Goal: Task Accomplishment & Management: Manage account settings

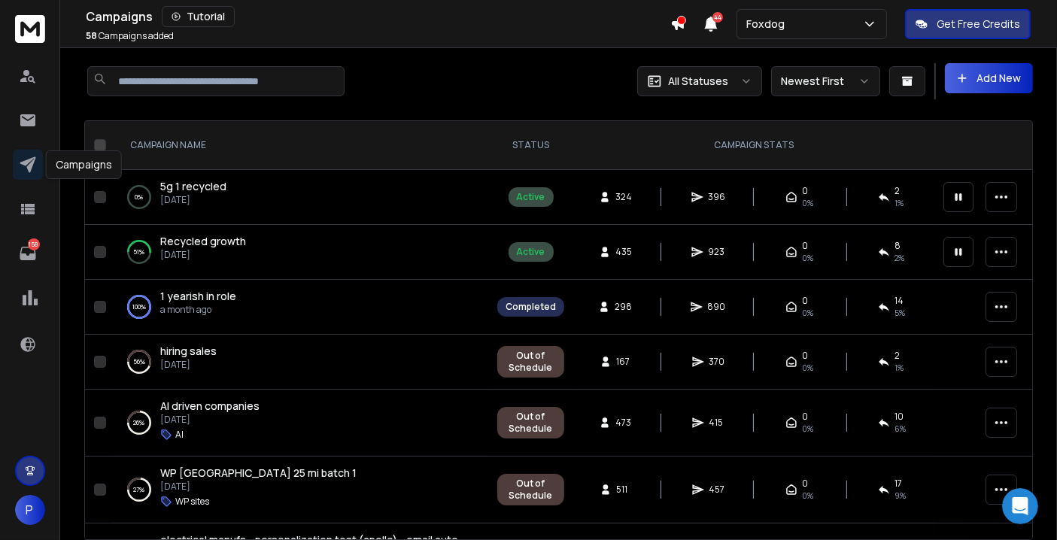
scroll to position [355, 0]
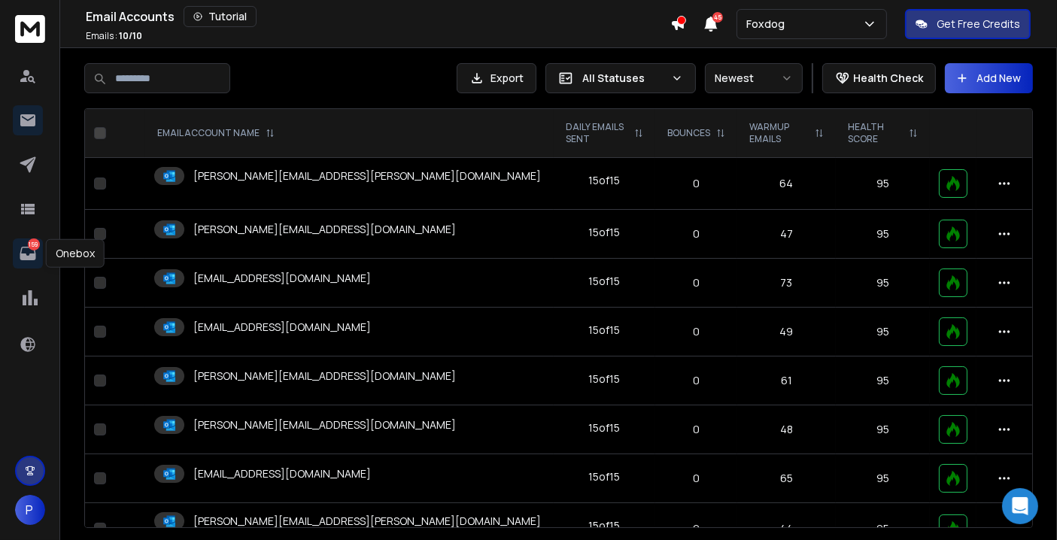
click at [23, 247] on icon at bounding box center [28, 254] width 16 height 14
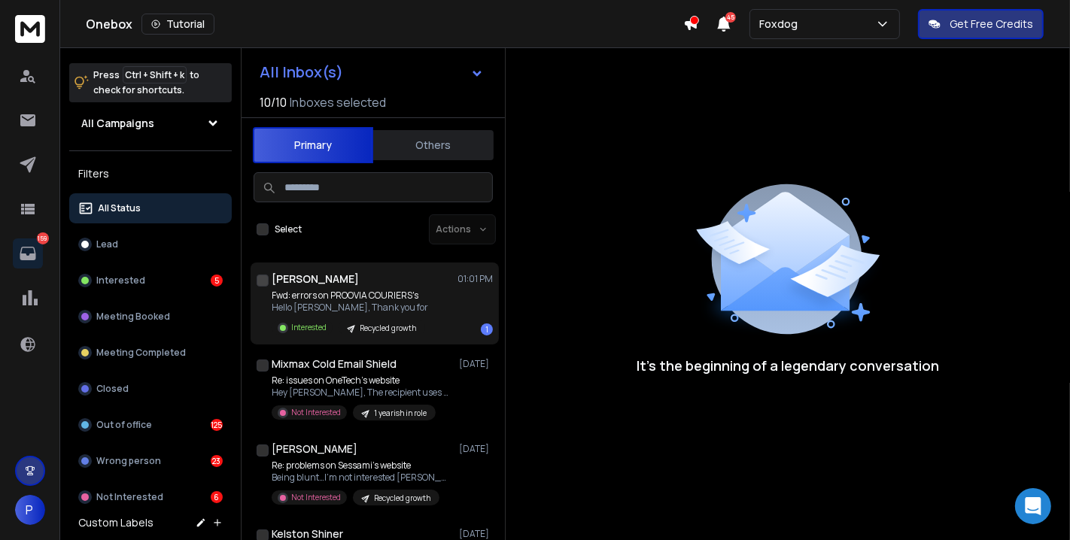
click at [408, 293] on p "Fwd: errors on PROOVIA COURIERS's" at bounding box center [350, 296] width 157 height 12
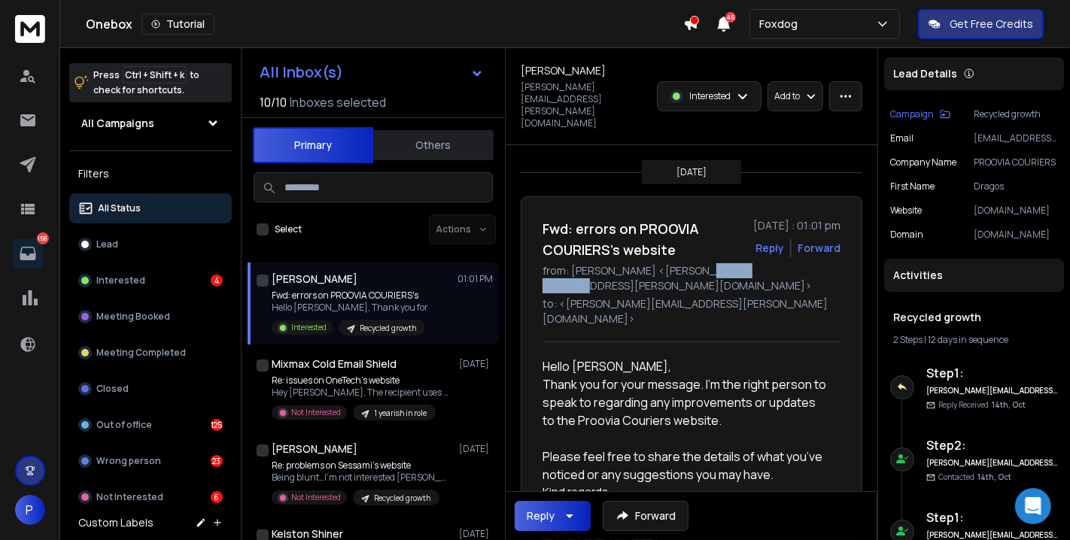
drag, startPoint x: 694, startPoint y: 235, endPoint x: 756, endPoint y: 239, distance: 62.6
click at [756, 263] on p "from: Ann Wilson <ann.wilson@proovia.co.uk>" at bounding box center [692, 278] width 298 height 30
copy p "proovia.co.uk"
click at [23, 160] on icon at bounding box center [28, 165] width 18 height 18
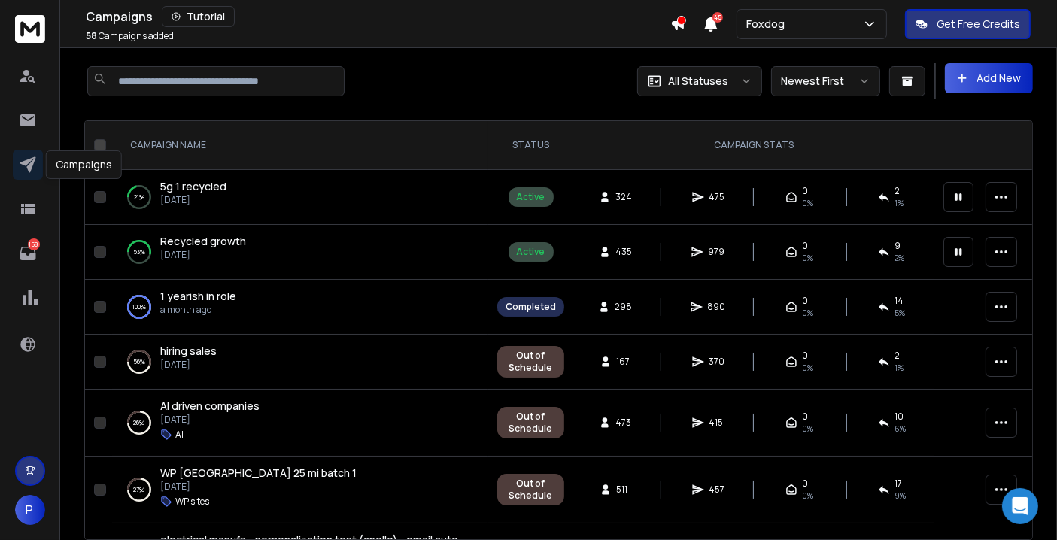
click at [342, 199] on div "21 % 5g 1 recycled 15 days ago" at bounding box center [300, 197] width 346 height 36
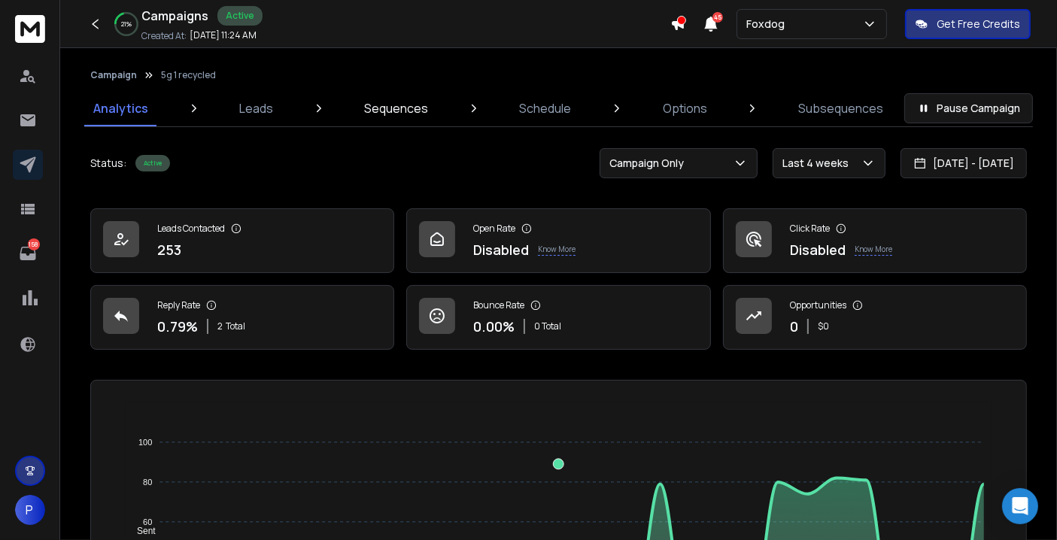
click at [401, 102] on p "Sequences" at bounding box center [396, 108] width 64 height 18
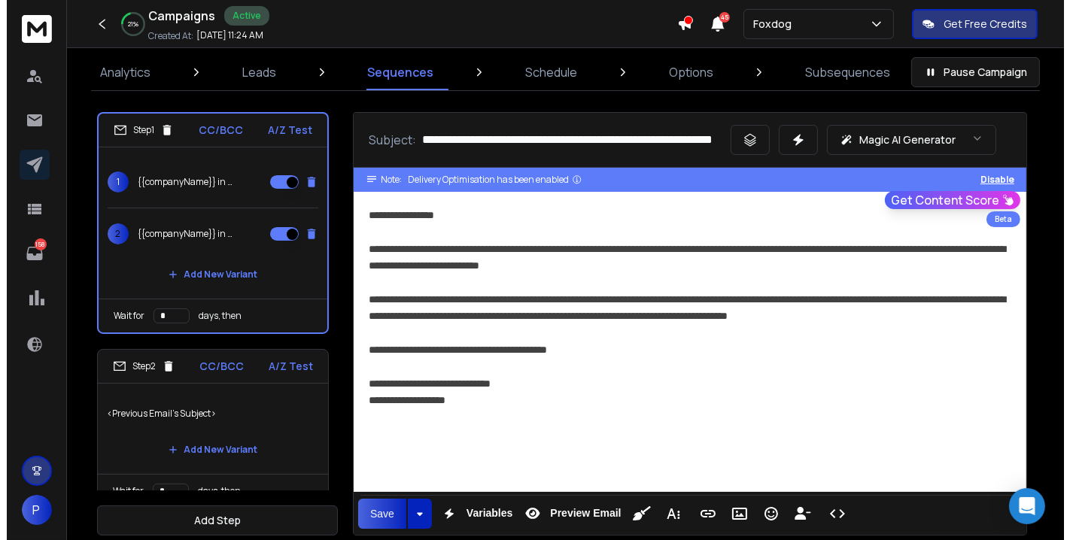
scroll to position [52, 0]
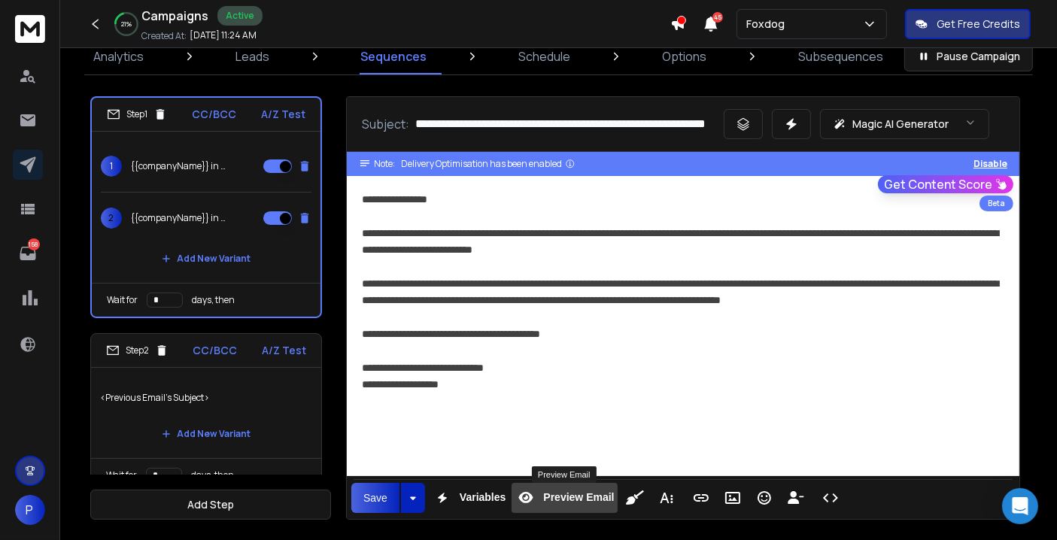
click at [565, 500] on span "Preview Email" at bounding box center [578, 497] width 77 height 13
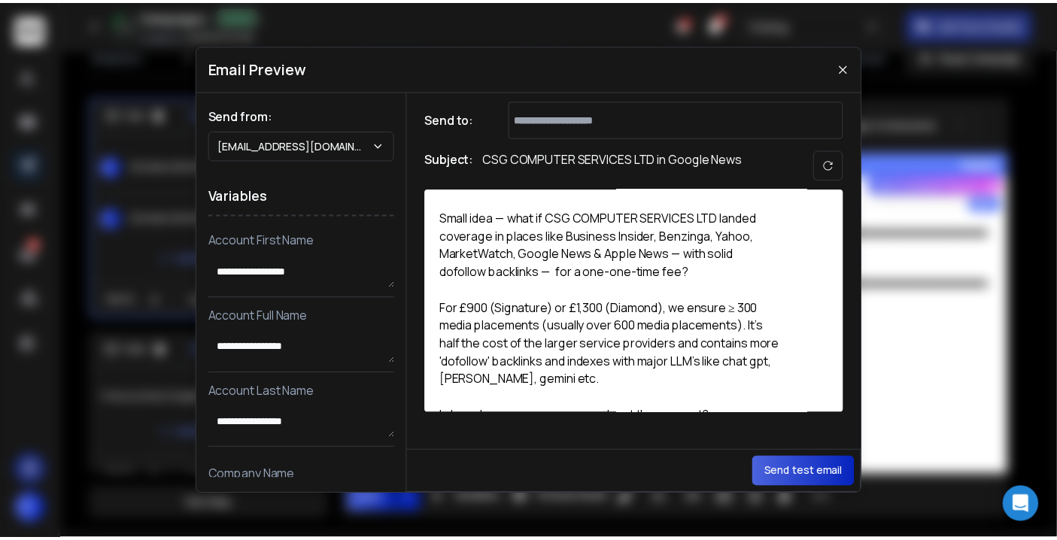
scroll to position [0, 0]
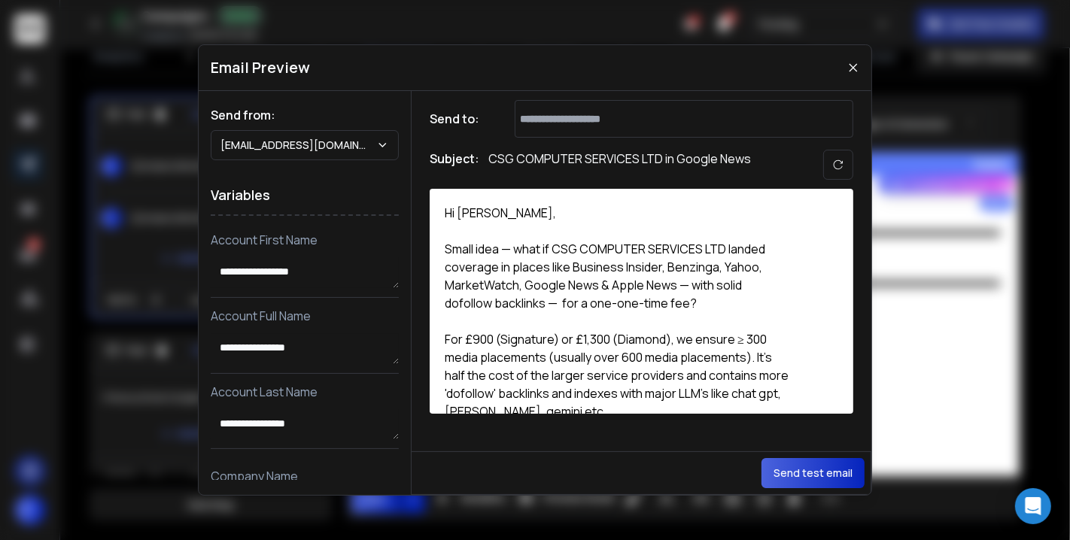
click at [850, 65] on icon at bounding box center [853, 68] width 12 height 12
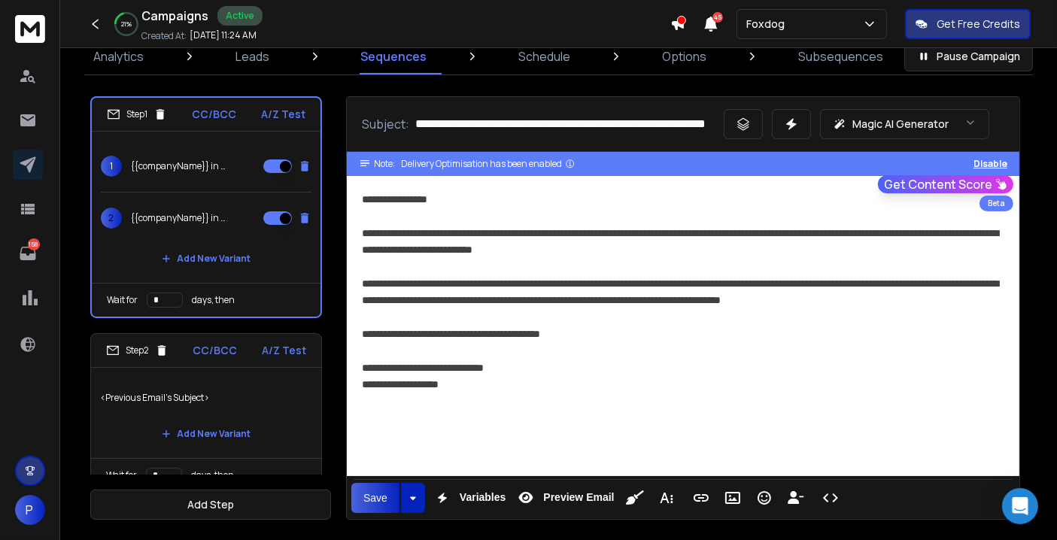
click at [193, 212] on p "{{companyName}} in AI overview searches" at bounding box center [179, 218] width 96 height 12
type input "**********"
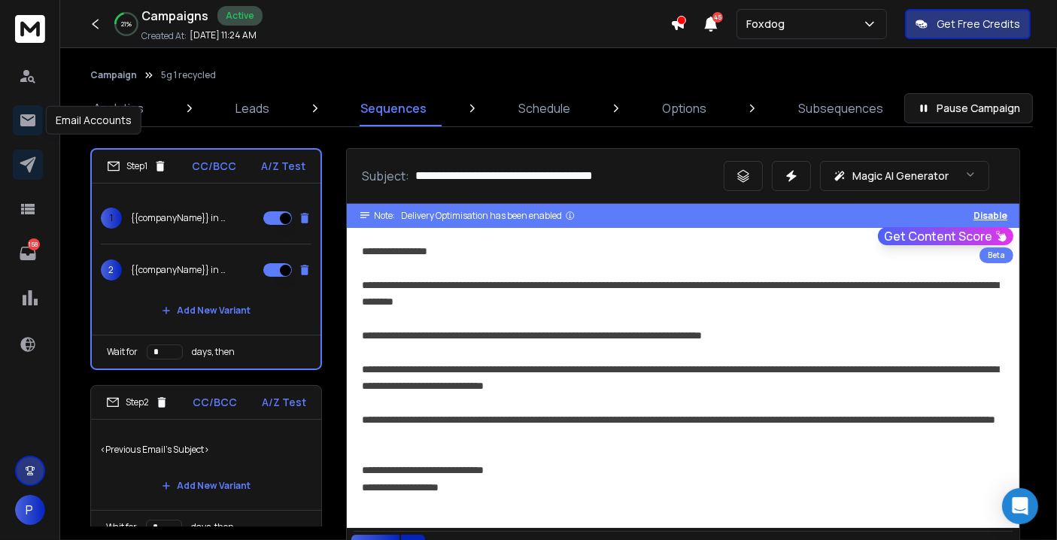
click at [23, 118] on icon at bounding box center [27, 120] width 15 height 12
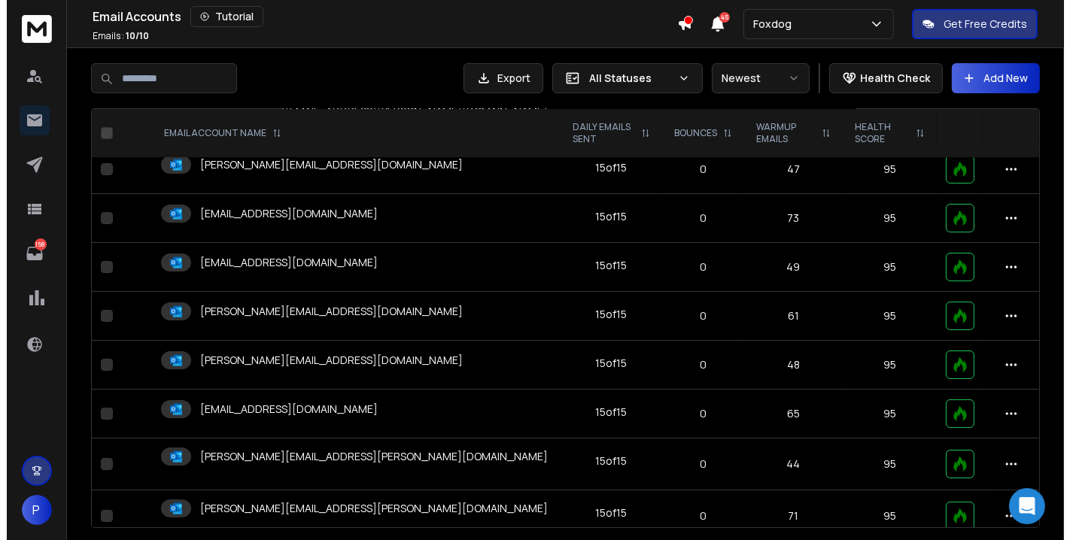
scroll to position [128, 0]
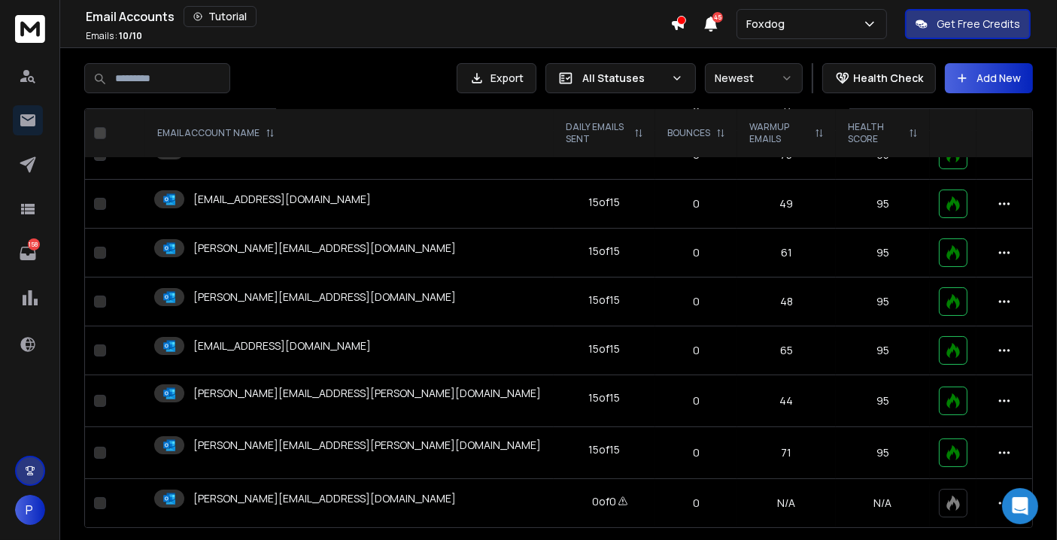
click at [276, 199] on p "psimmons@foxdogconsultancy.com" at bounding box center [282, 199] width 178 height 15
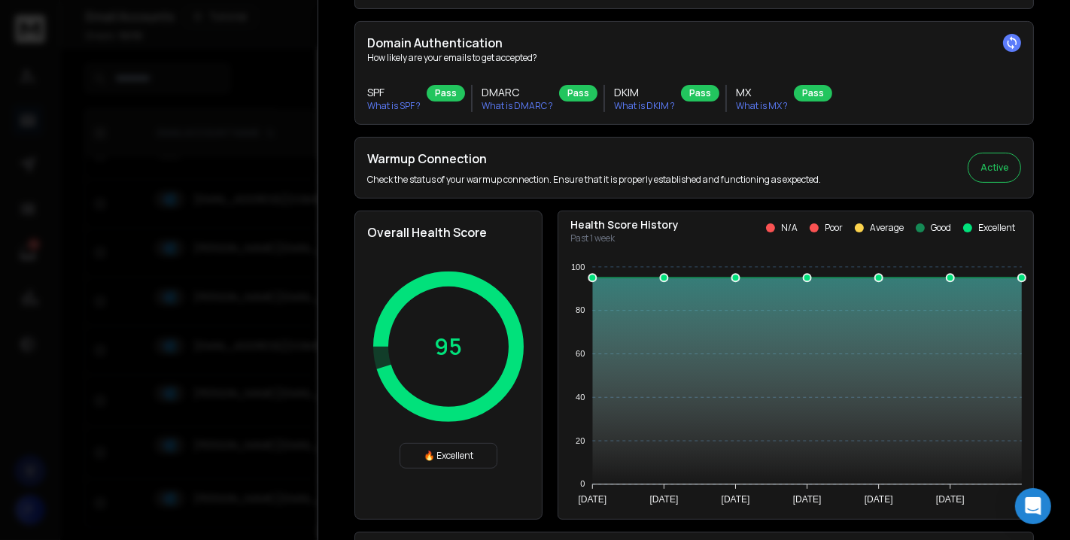
scroll to position [0, 0]
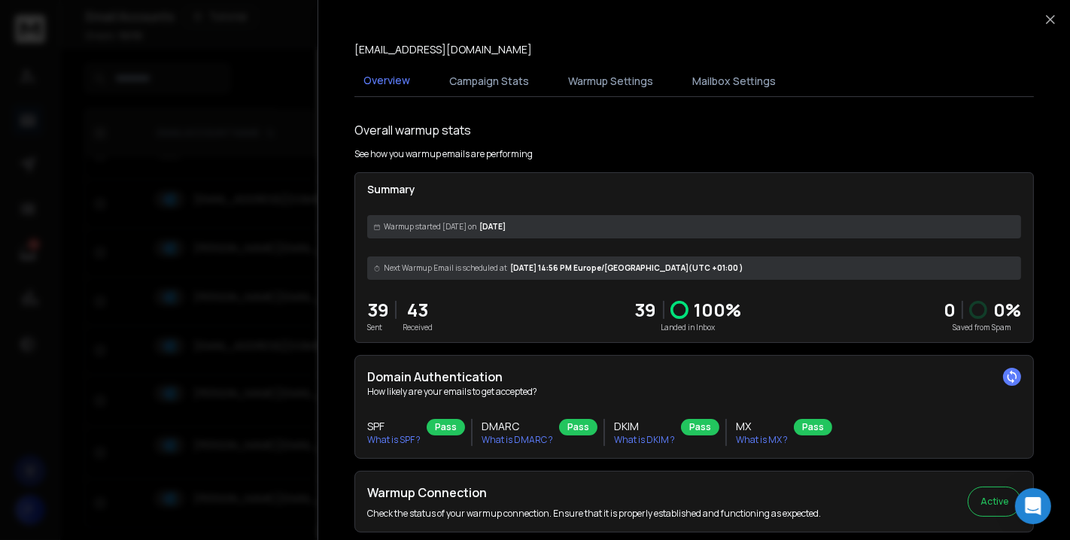
click at [598, 67] on button "Warmup Settings" at bounding box center [610, 81] width 103 height 33
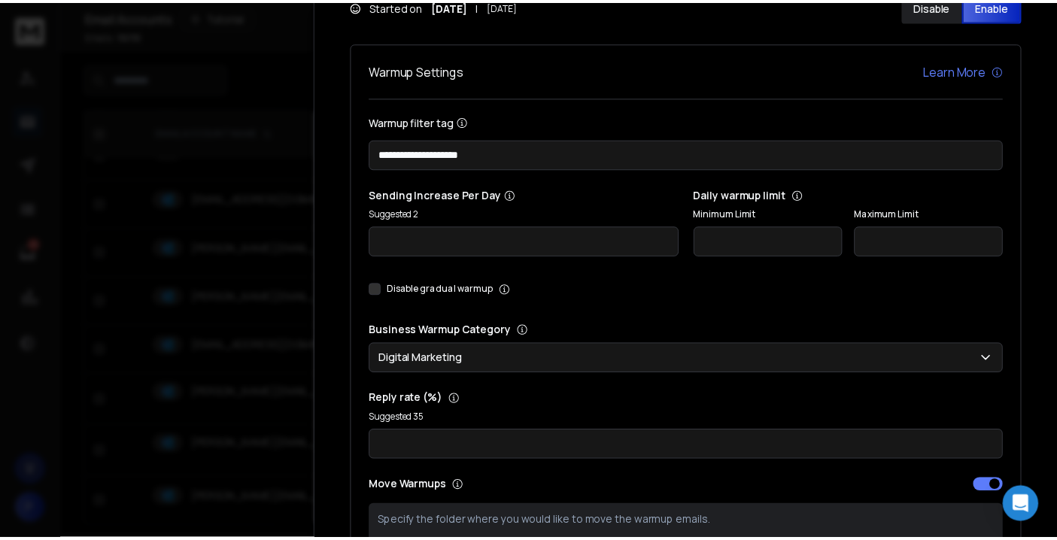
scroll to position [167, 0]
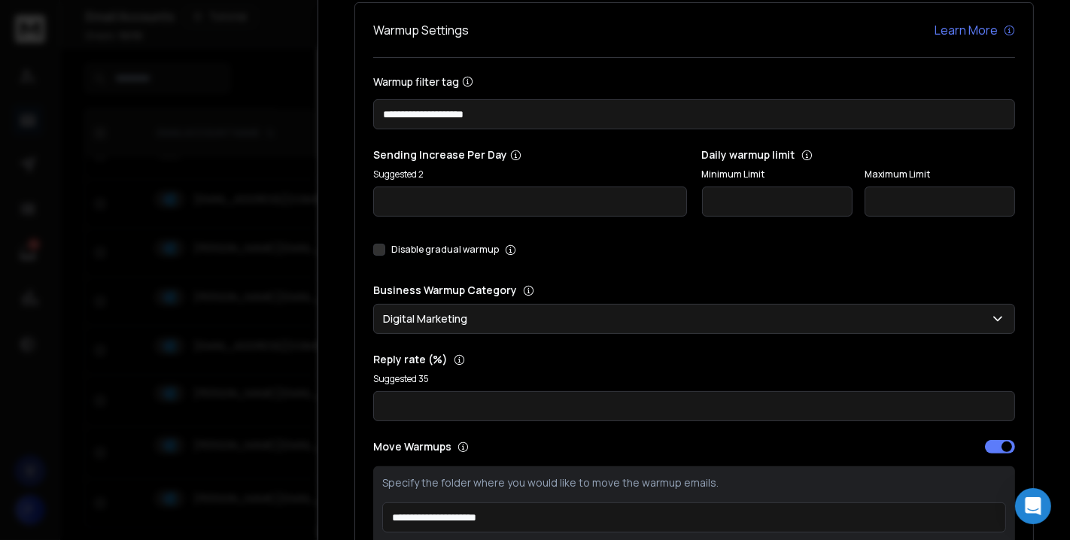
click at [175, 178] on div at bounding box center [535, 270] width 1070 height 540
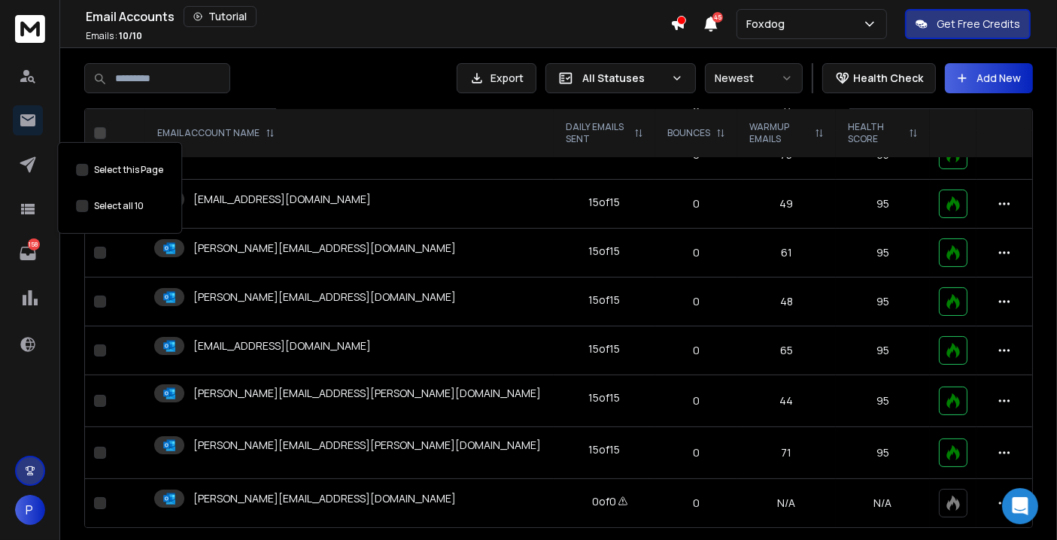
click at [96, 132] on button "Select this Page" at bounding box center [100, 133] width 12 height 12
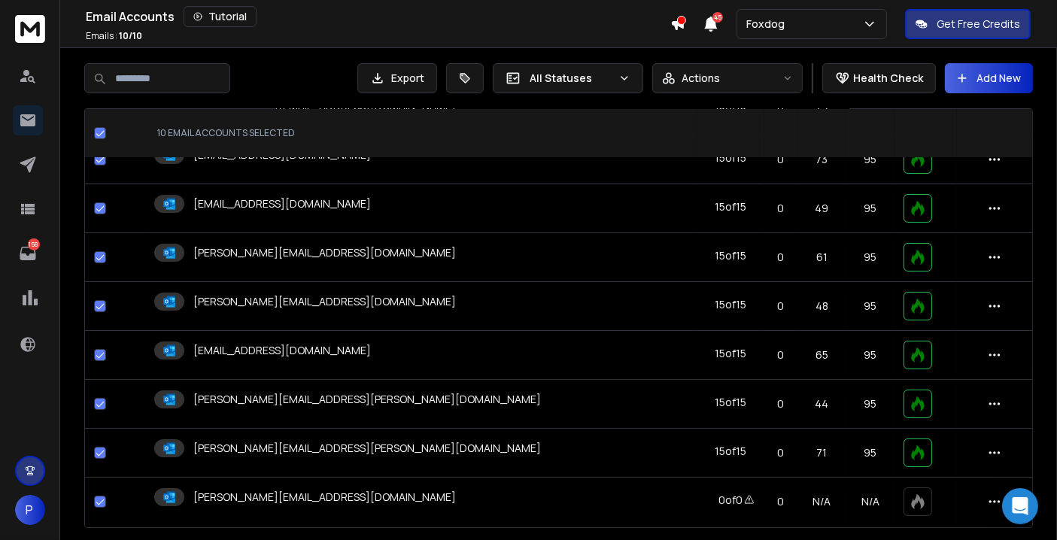
scroll to position [128, 0]
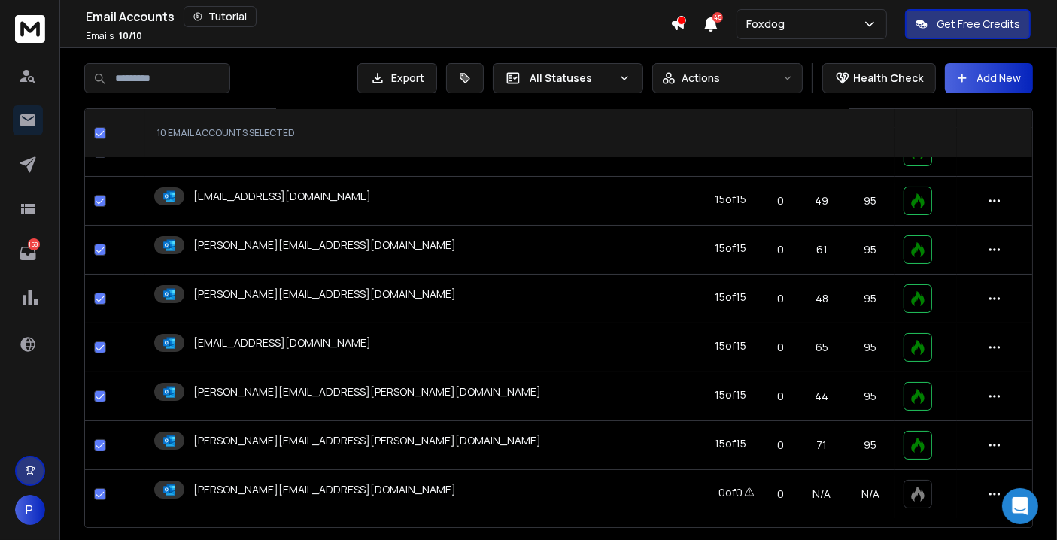
click at [102, 489] on button "button" at bounding box center [100, 494] width 12 height 12
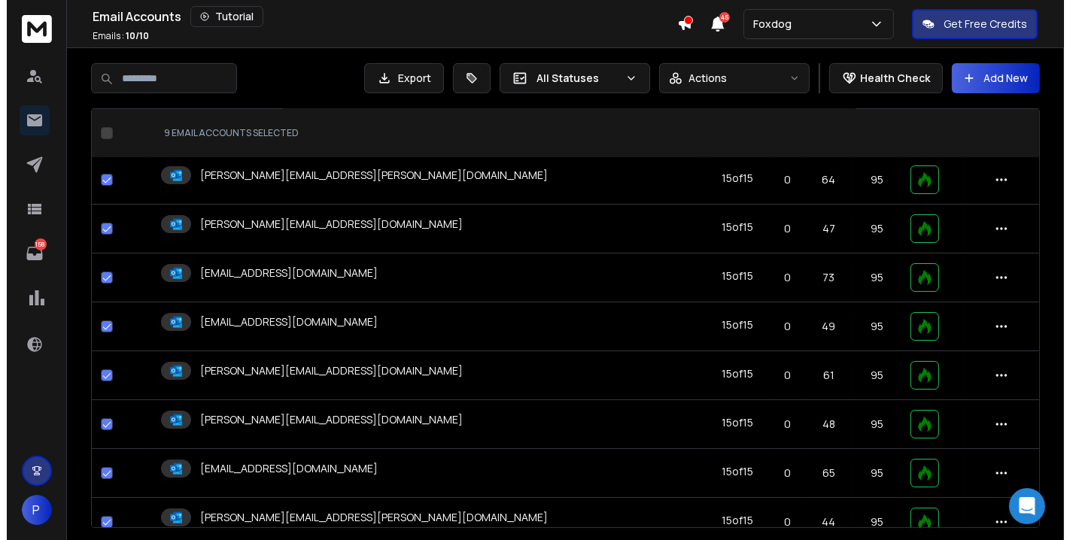
scroll to position [0, 0]
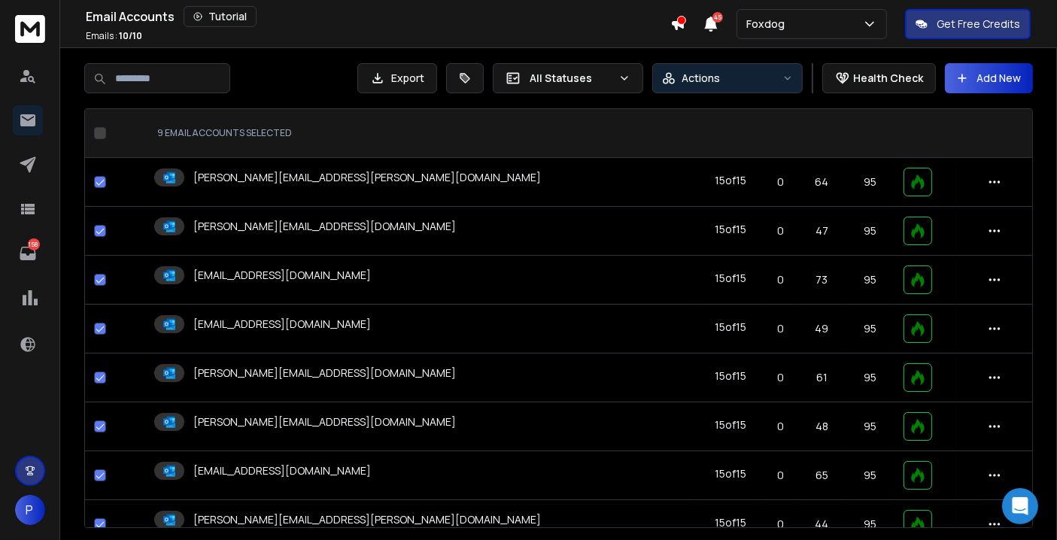
click at [710, 73] on p "Actions" at bounding box center [701, 78] width 38 height 15
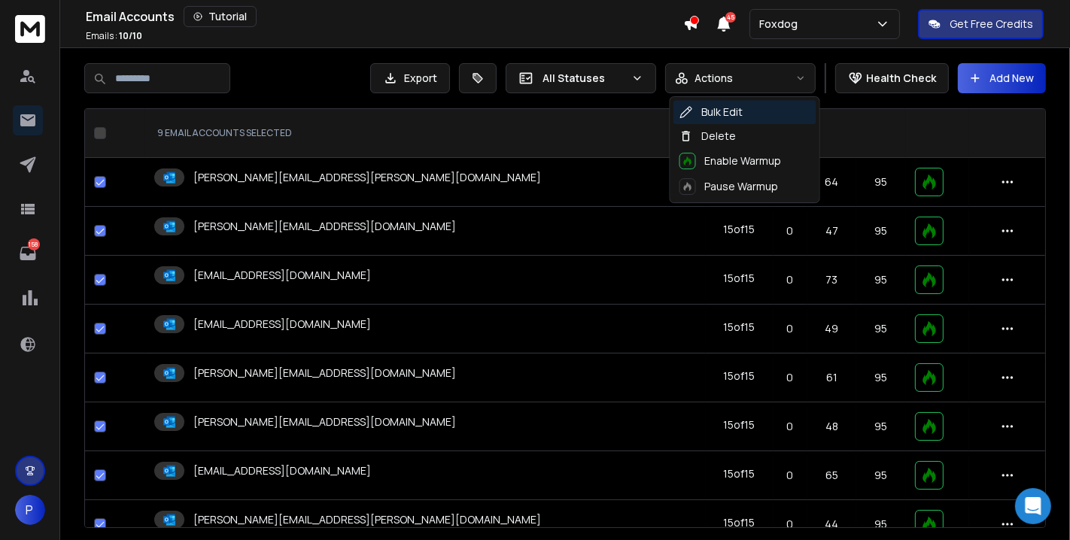
click at [716, 114] on div "Bulk Edit" at bounding box center [712, 112] width 64 height 15
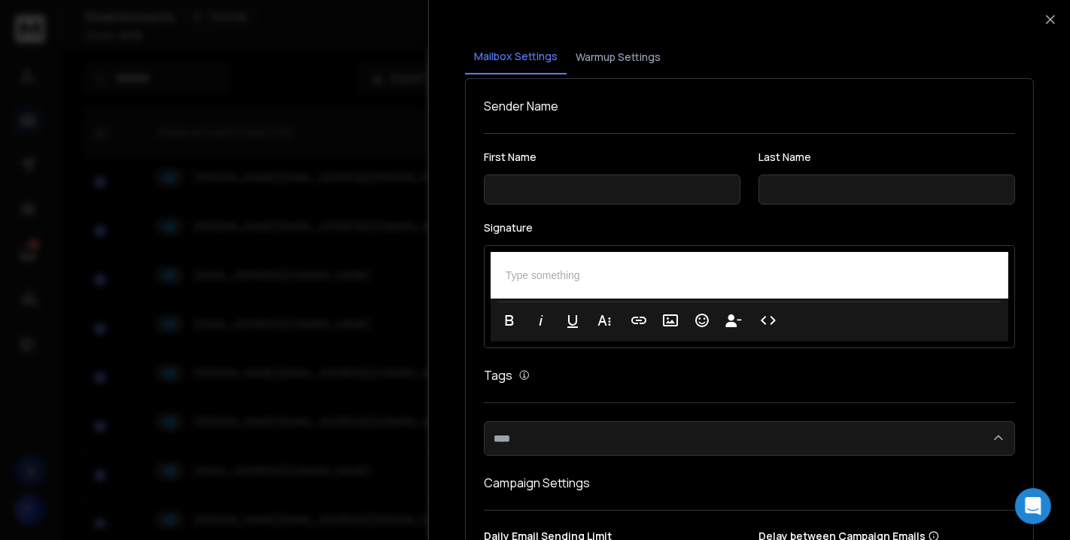
click at [620, 56] on button "Warmup Settings" at bounding box center [618, 57] width 103 height 33
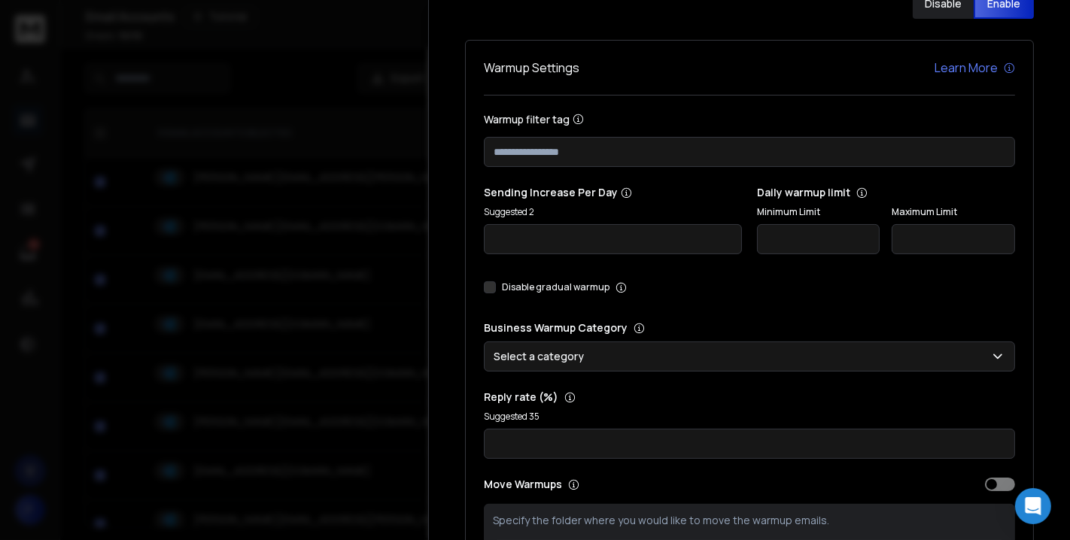
scroll to position [251, 0]
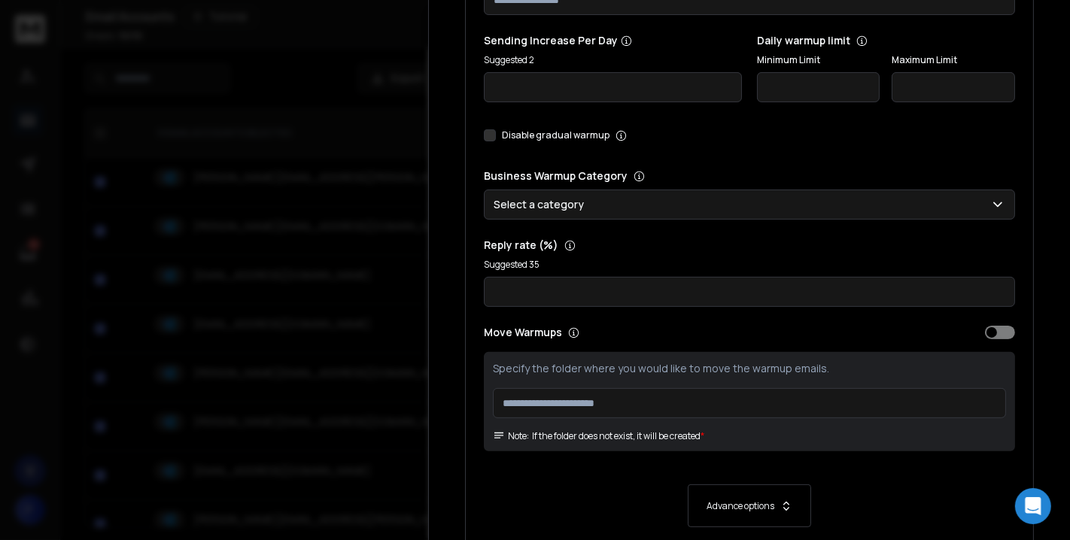
click at [557, 279] on input "number" at bounding box center [749, 292] width 531 height 30
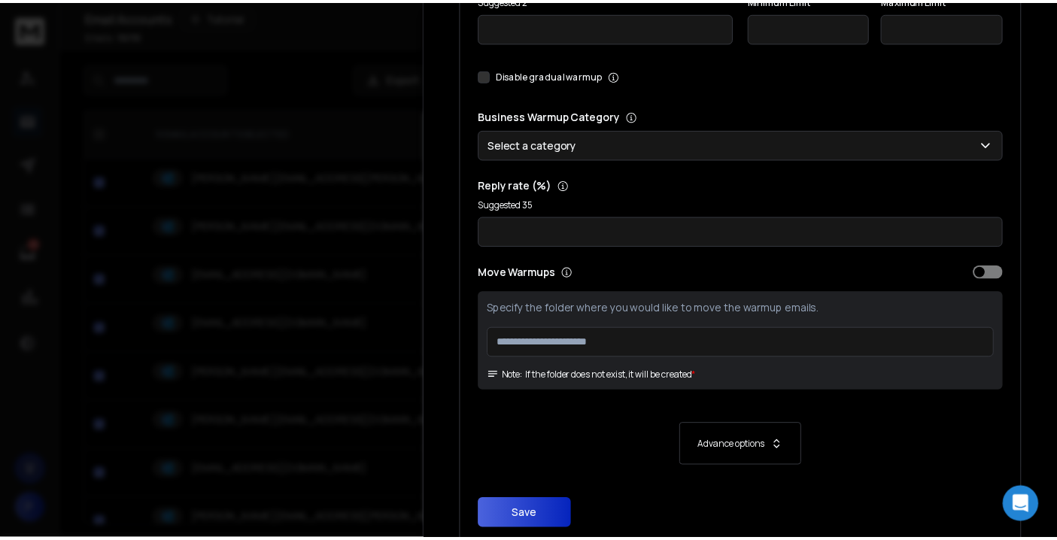
scroll to position [334, 0]
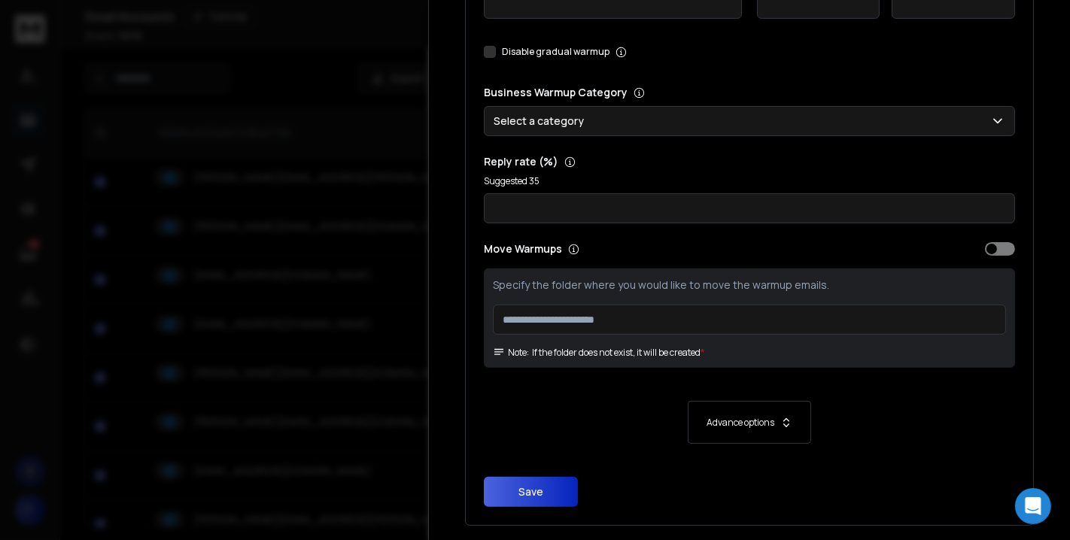
type input "**"
click at [543, 488] on button "Save" at bounding box center [531, 492] width 94 height 30
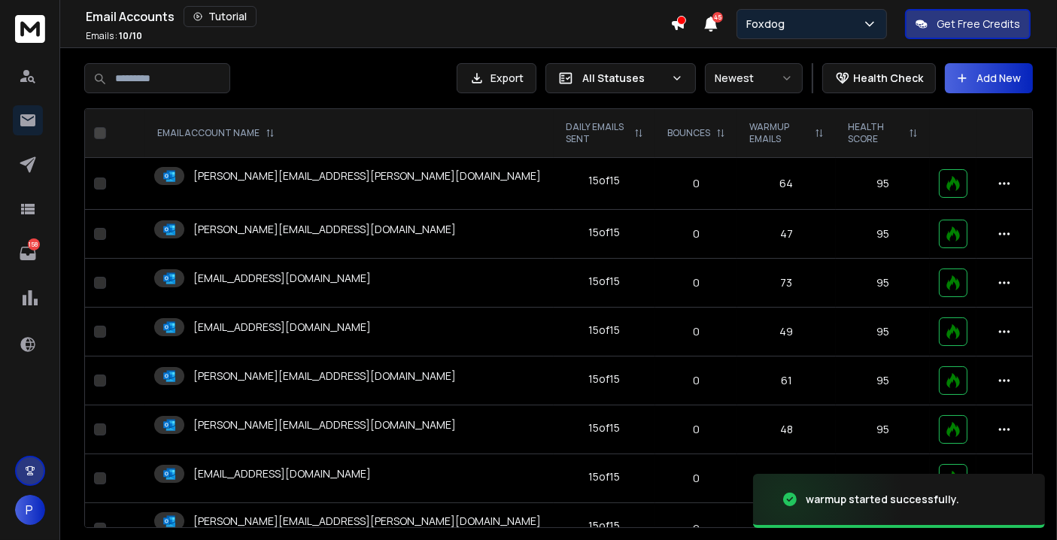
click at [844, 23] on div "Foxdog" at bounding box center [812, 24] width 131 height 15
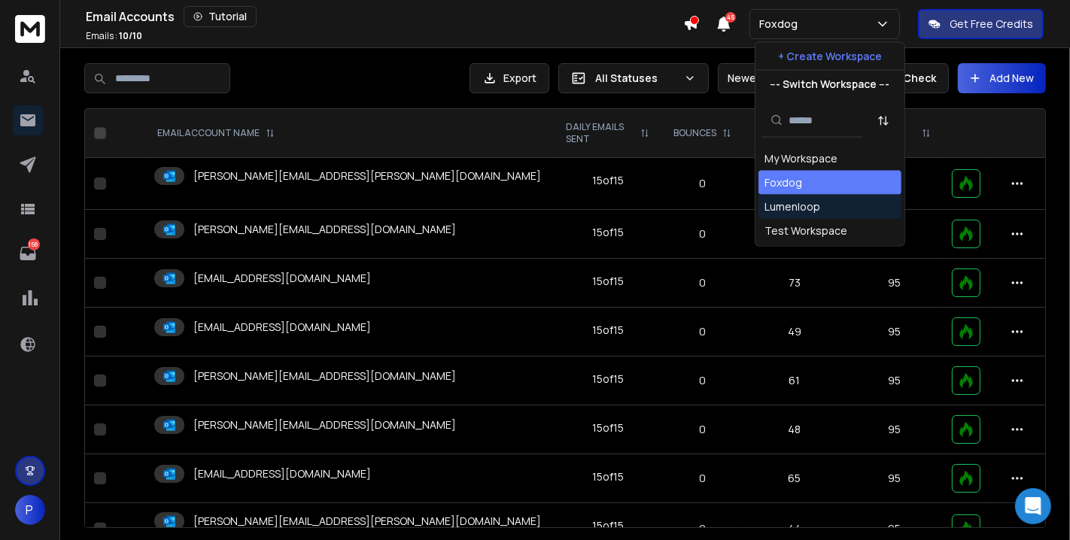
click at [805, 208] on div "Lumenloop" at bounding box center [793, 206] width 56 height 15
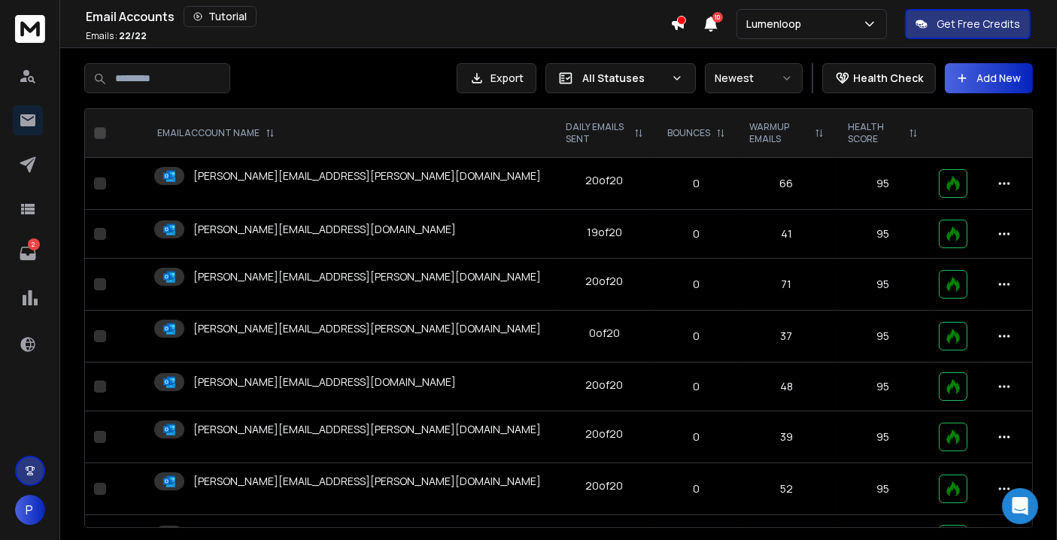
click at [394, 421] on div "[PERSON_NAME][EMAIL_ADDRESS][PERSON_NAME][DOMAIN_NAME]" at bounding box center [349, 433] width 391 height 24
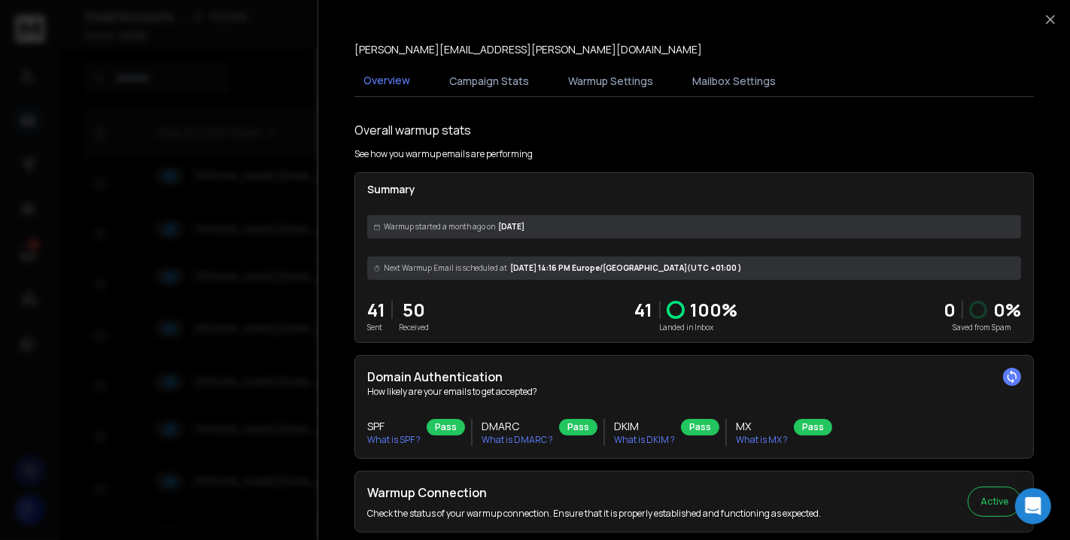
click at [494, 78] on button "Campaign Stats" at bounding box center [489, 81] width 98 height 33
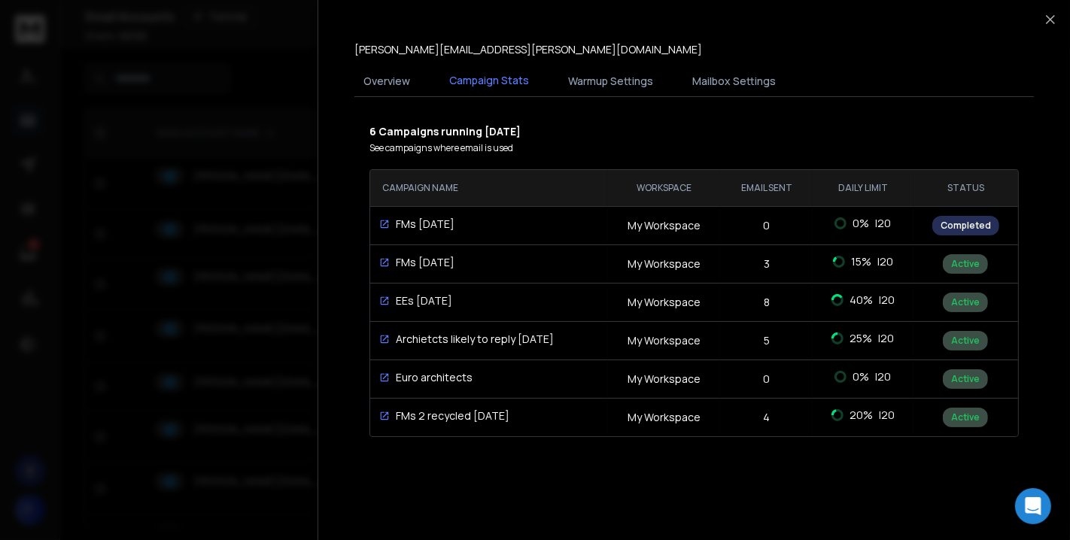
click at [595, 75] on button "Warmup Settings" at bounding box center [610, 81] width 103 height 33
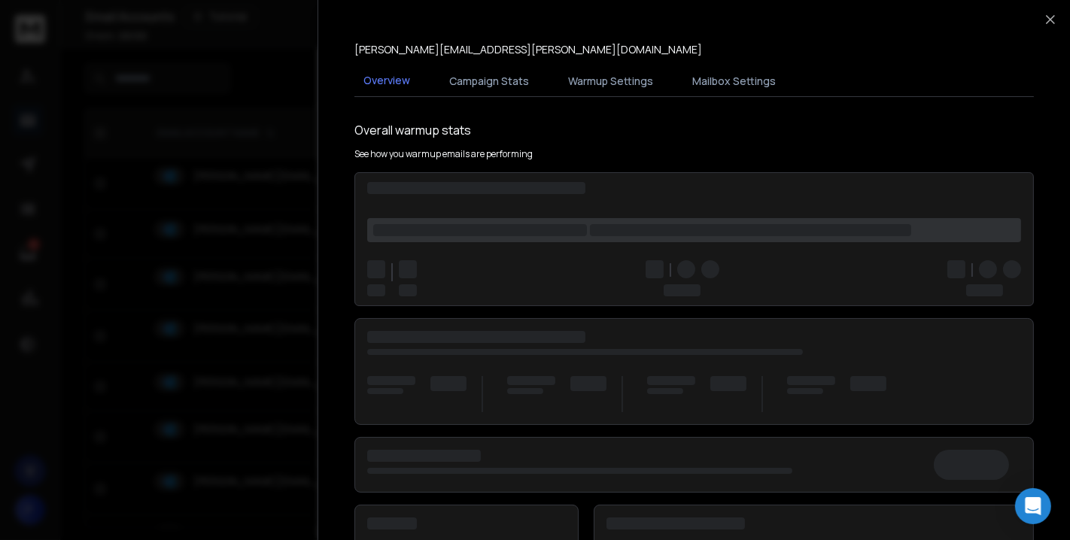
click at [183, 175] on div at bounding box center [535, 270] width 1070 height 540
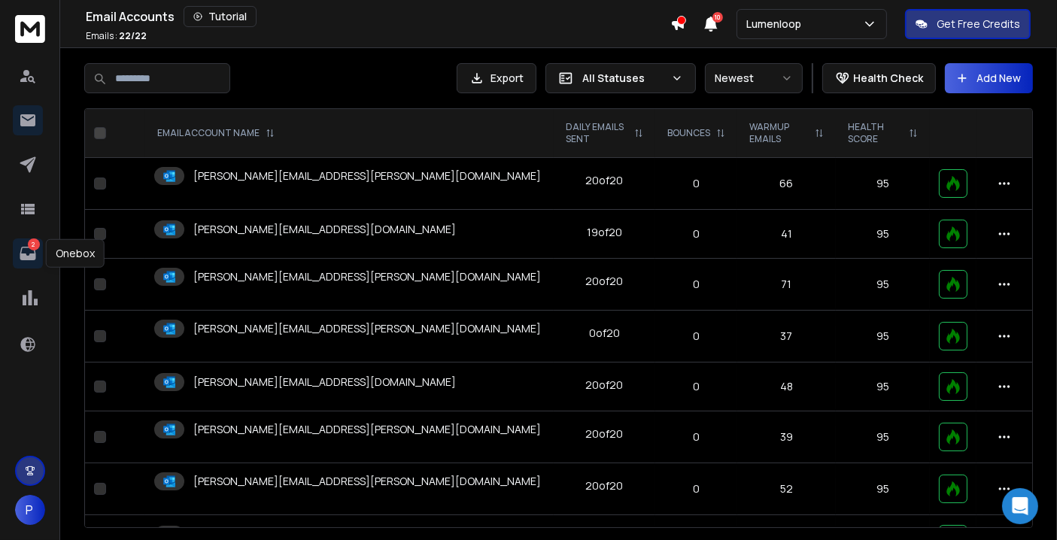
click at [26, 251] on icon at bounding box center [28, 254] width 18 height 18
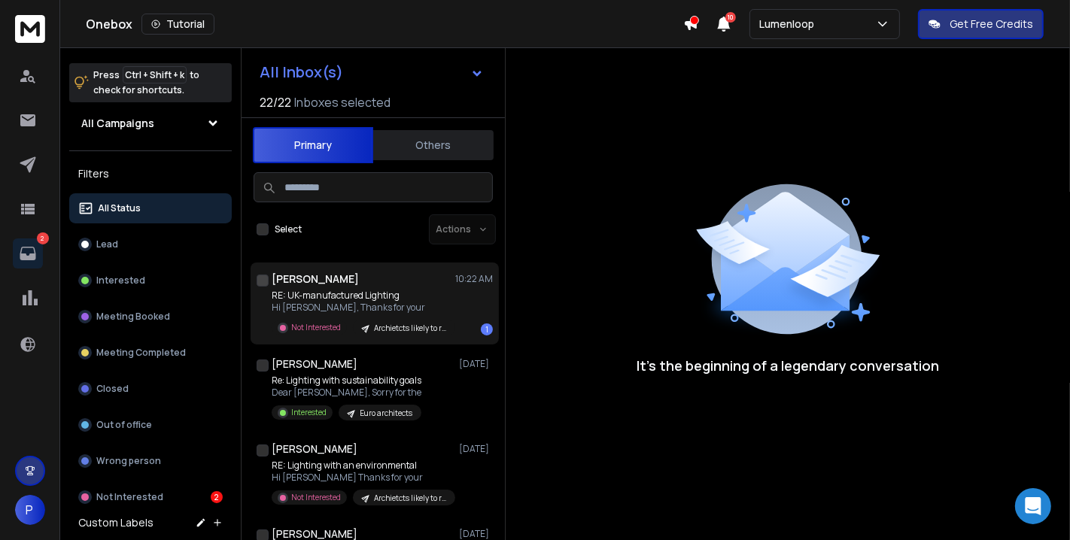
click at [346, 287] on div "[PERSON_NAME] 10:22 AM RE: UK-manufactured Lighting Hi [PERSON_NAME], Thanks fo…" at bounding box center [382, 304] width 221 height 64
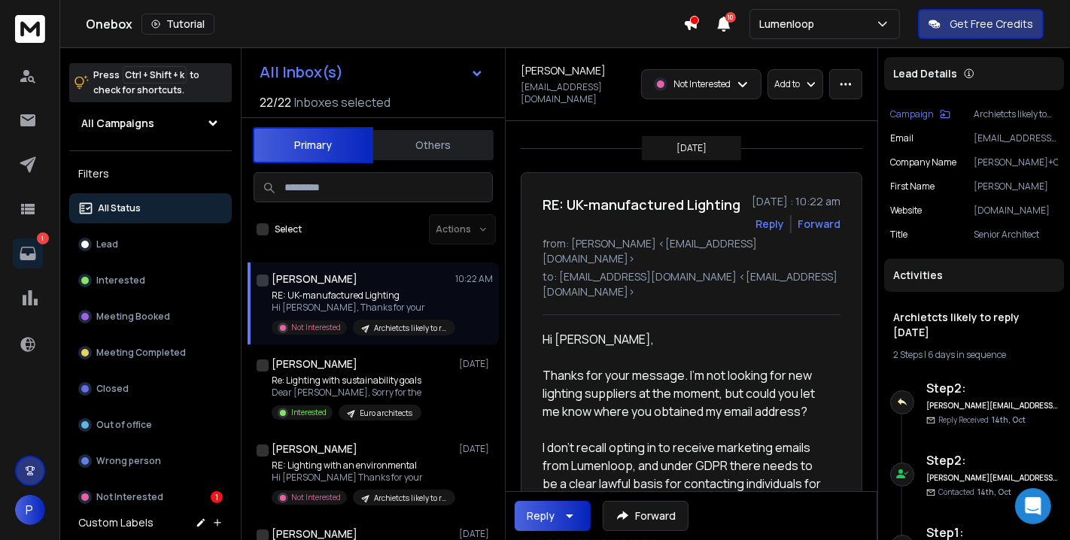
drag, startPoint x: 663, startPoint y: 228, endPoint x: 826, endPoint y: 224, distance: 162.6
click at [826, 236] on p "from: [PERSON_NAME] <[EMAIL_ADDRESS][DOMAIN_NAME]>" at bounding box center [692, 251] width 298 height 30
copy p "[EMAIL_ADDRESS][DOMAIN_NAME]"
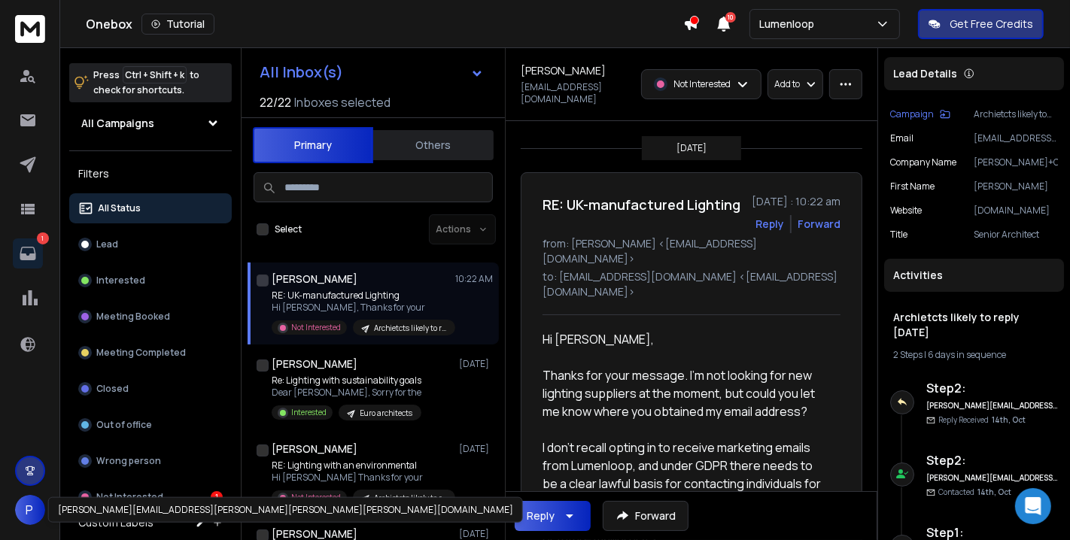
click at [32, 504] on span "P" at bounding box center [30, 510] width 30 height 30
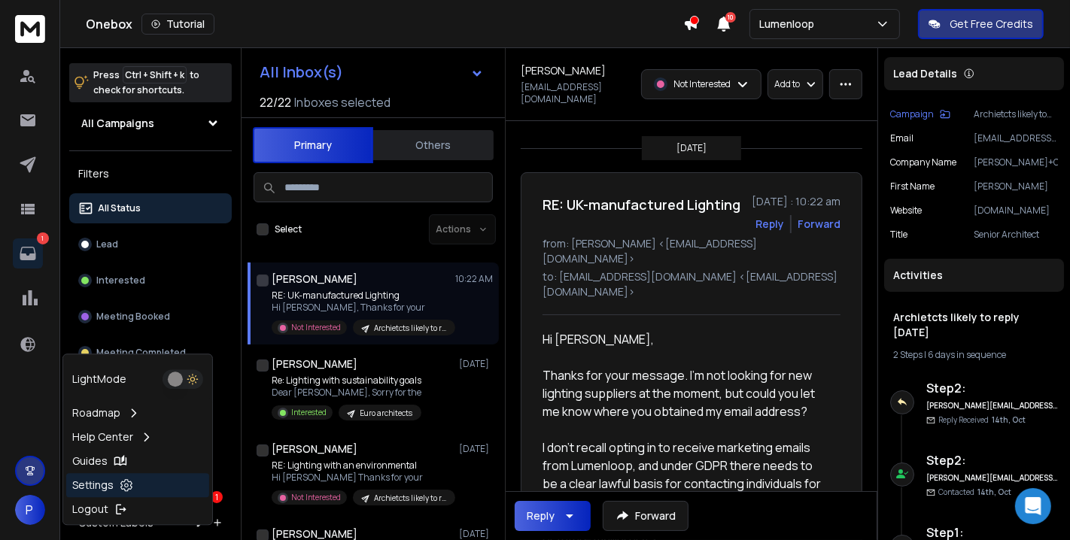
click at [102, 478] on p "Settings" at bounding box center [92, 485] width 41 height 15
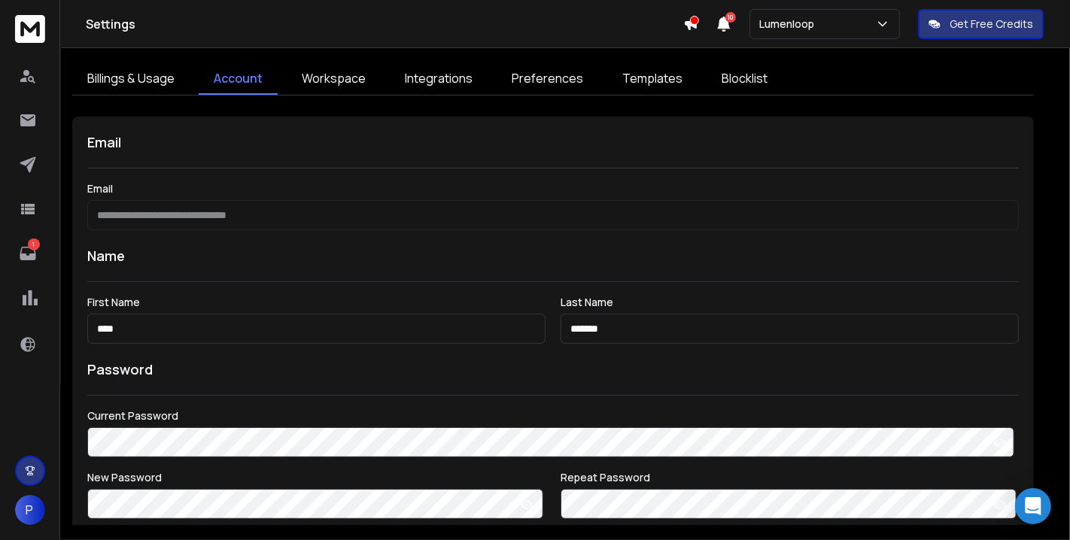
click at [751, 73] on link "Blocklist" at bounding box center [745, 79] width 76 height 32
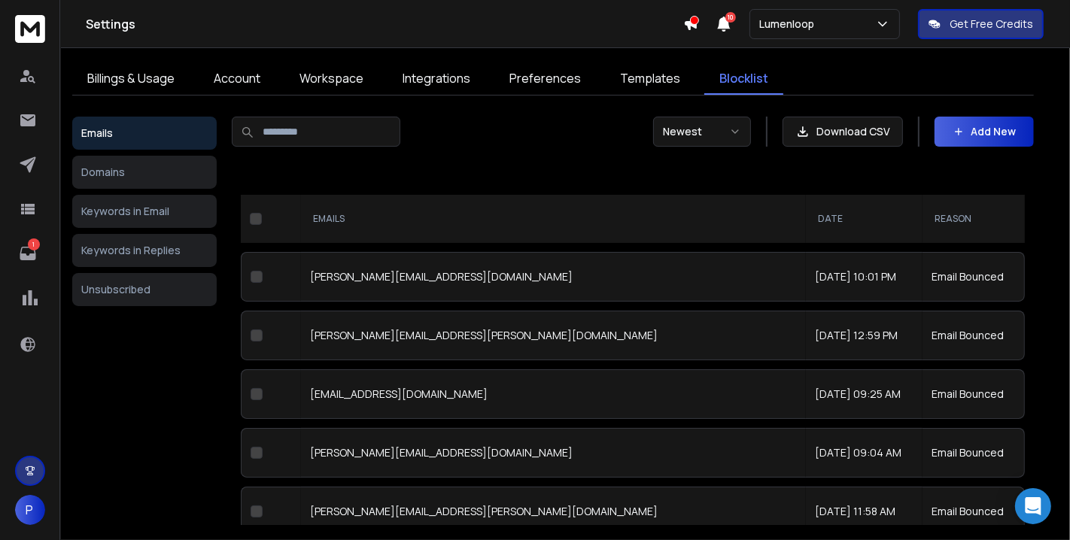
click at [999, 135] on p "Add New" at bounding box center [993, 131] width 45 height 15
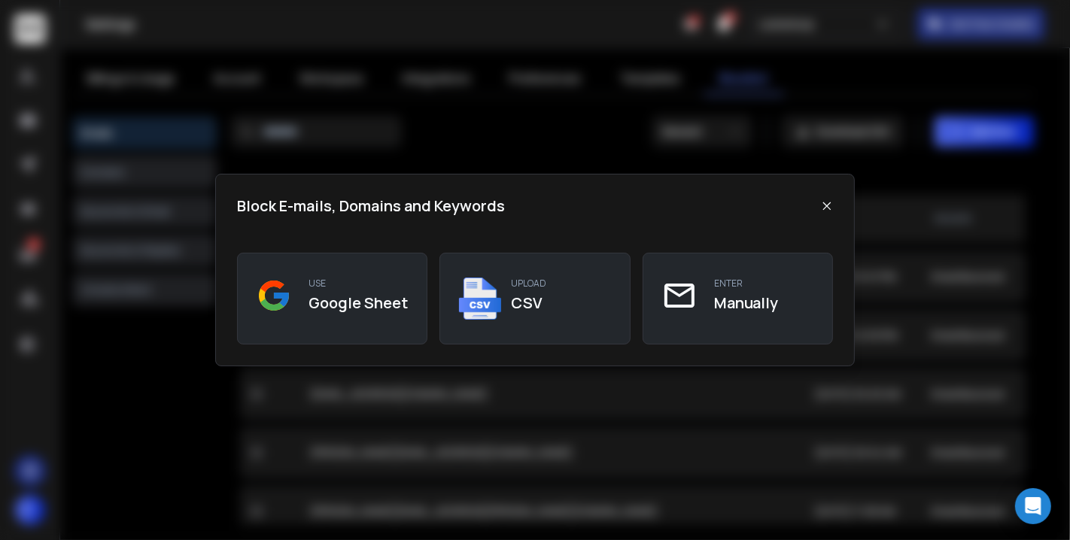
click at [683, 309] on icon at bounding box center [679, 296] width 36 height 36
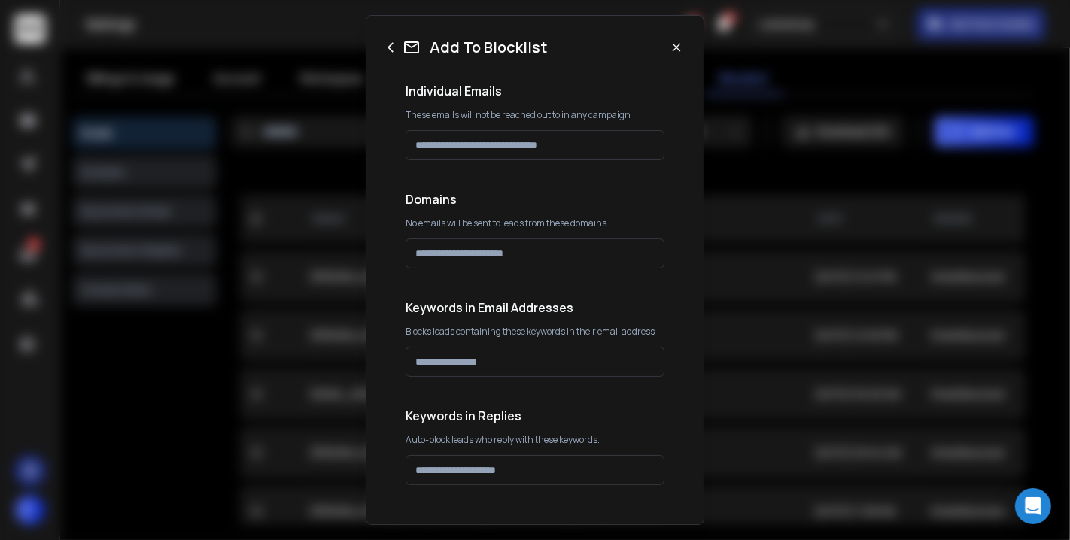
click at [430, 148] on input at bounding box center [535, 145] width 259 height 30
paste input "**********"
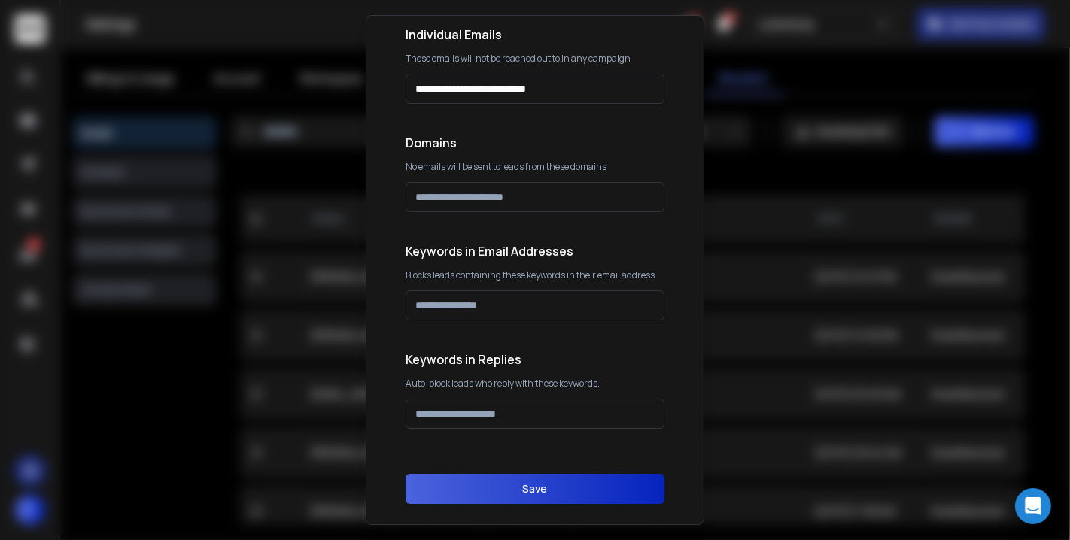
type input "**********"
click at [481, 486] on button "Save" at bounding box center [535, 489] width 259 height 30
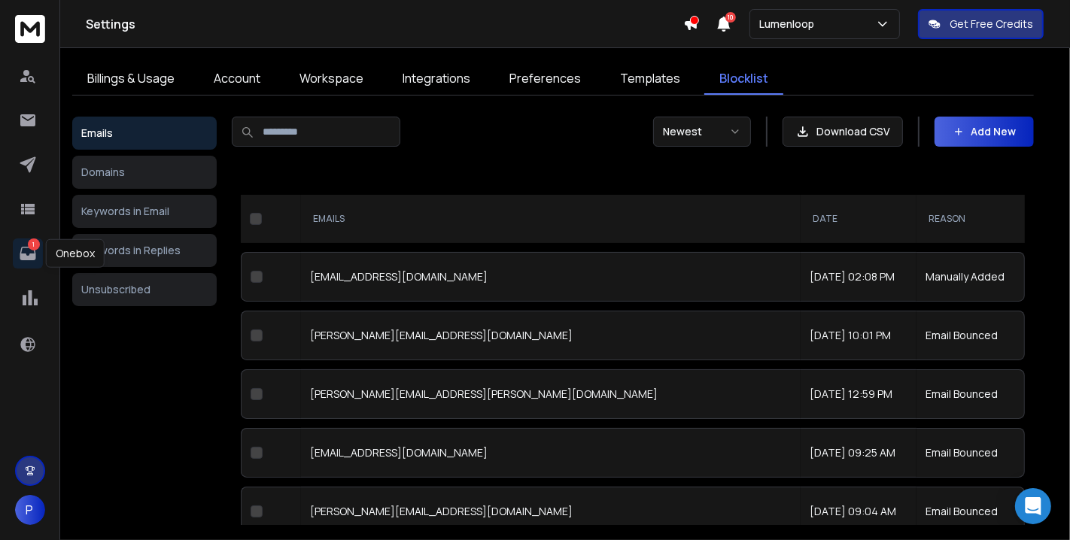
click at [32, 252] on icon at bounding box center [28, 254] width 18 height 18
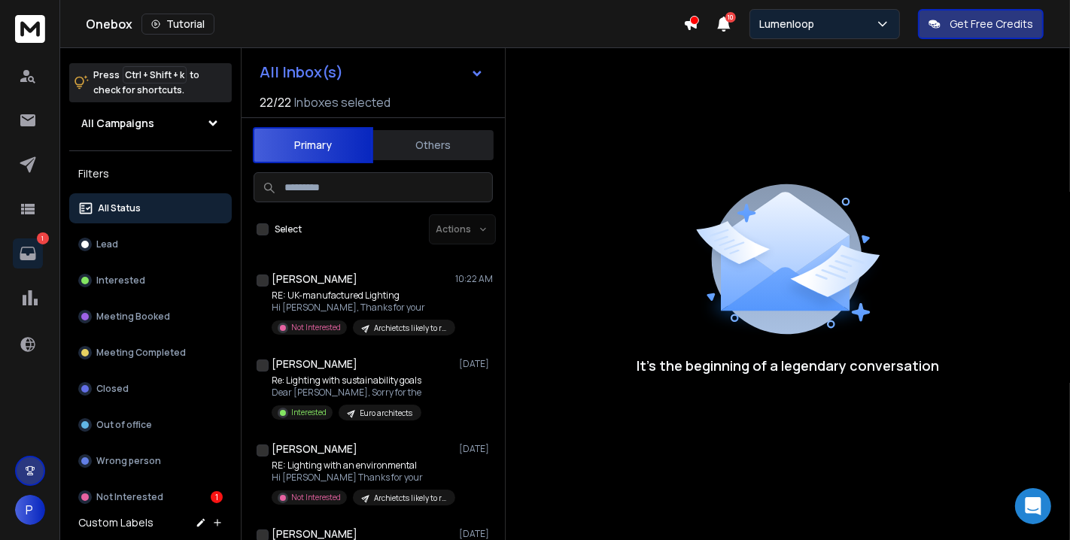
click at [832, 27] on div "Lumenloop" at bounding box center [824, 24] width 131 height 15
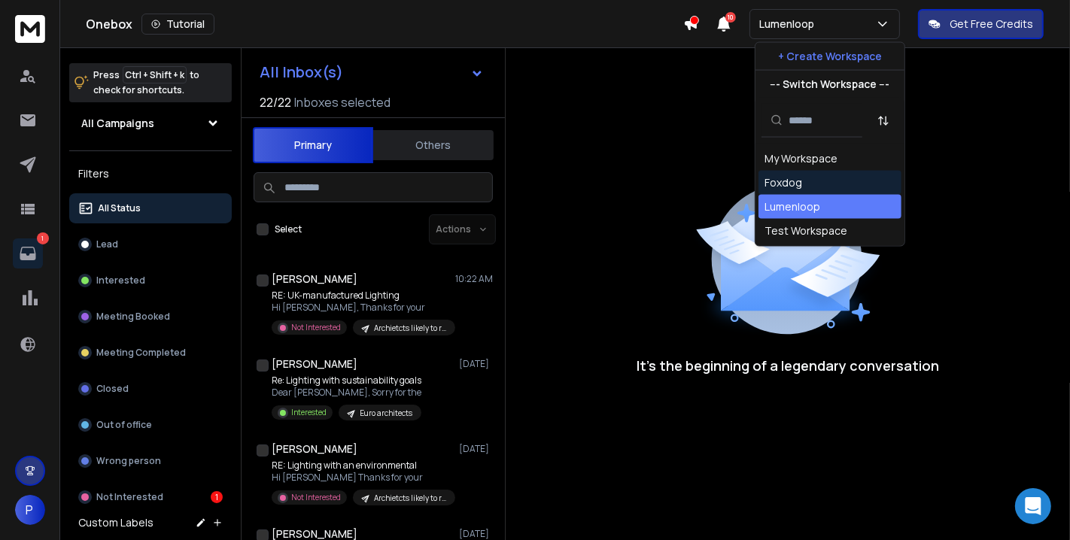
click at [798, 185] on div "Foxdog" at bounding box center [784, 182] width 38 height 15
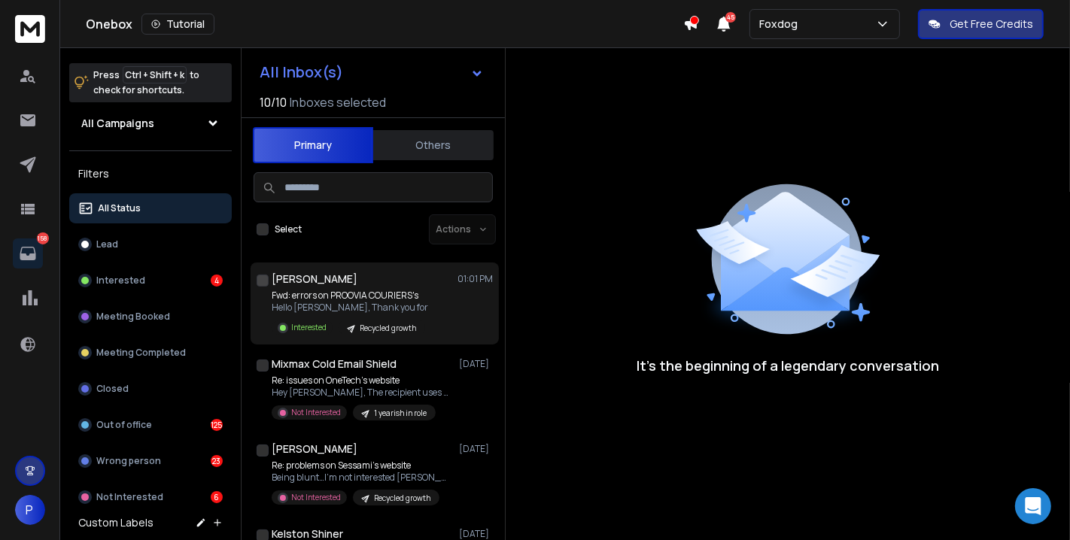
click at [359, 292] on p "Fwd: errors on PROOVIA COURIERS's" at bounding box center [350, 296] width 157 height 12
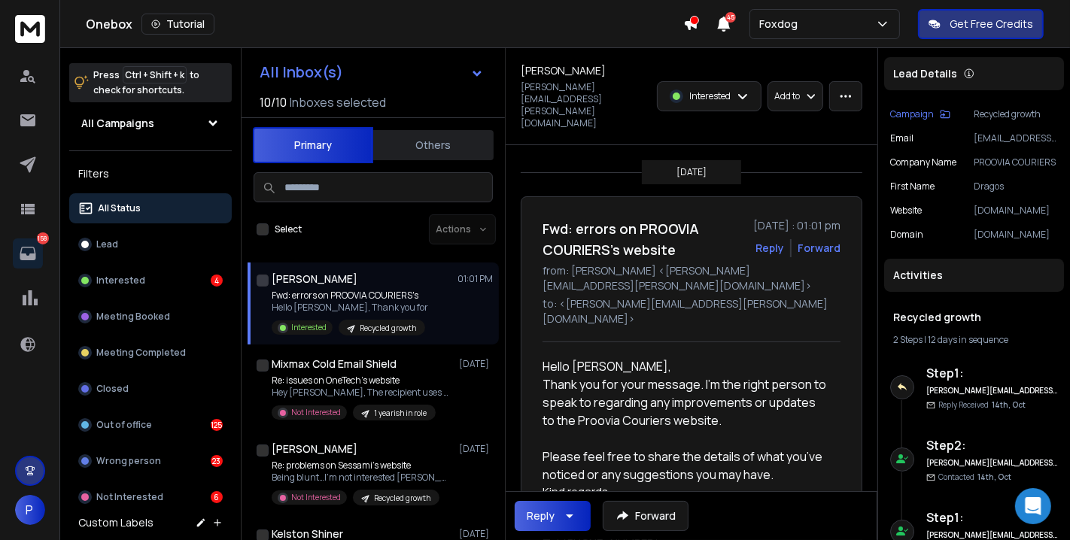
click at [828, 241] on div "Forward" at bounding box center [819, 248] width 43 height 15
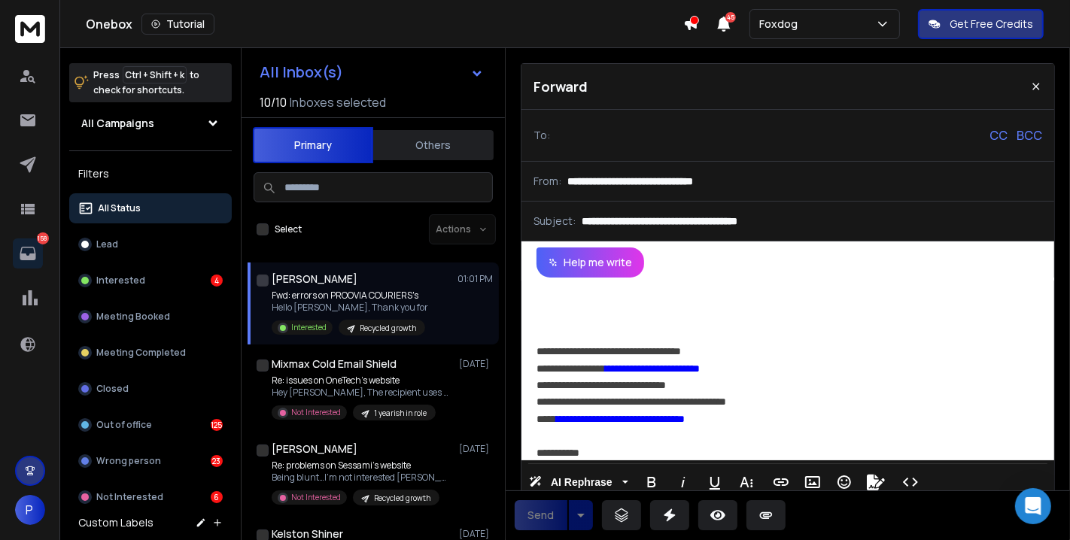
click at [591, 137] on input at bounding box center [608, 135] width 105 height 27
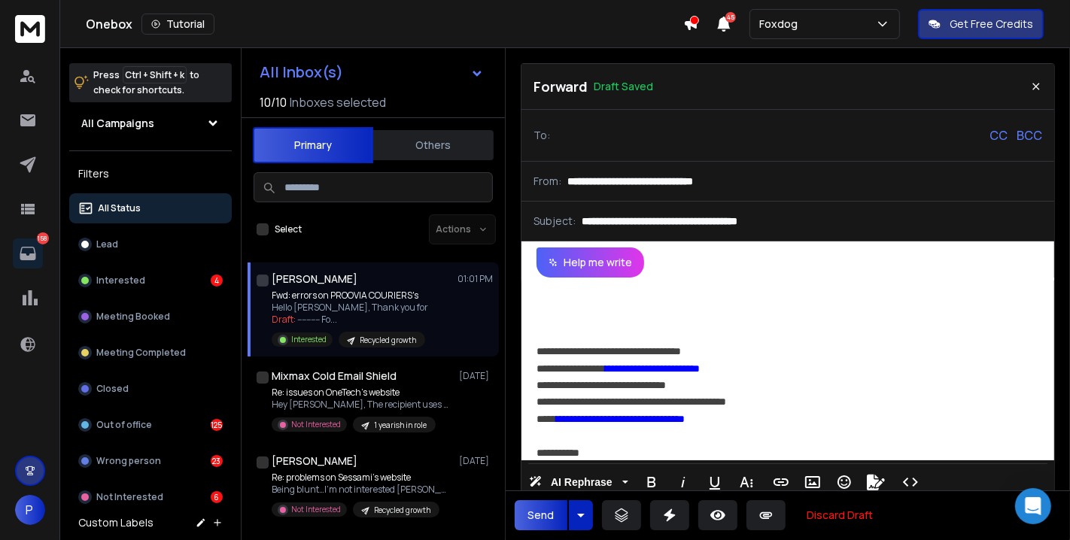
type input "**********"
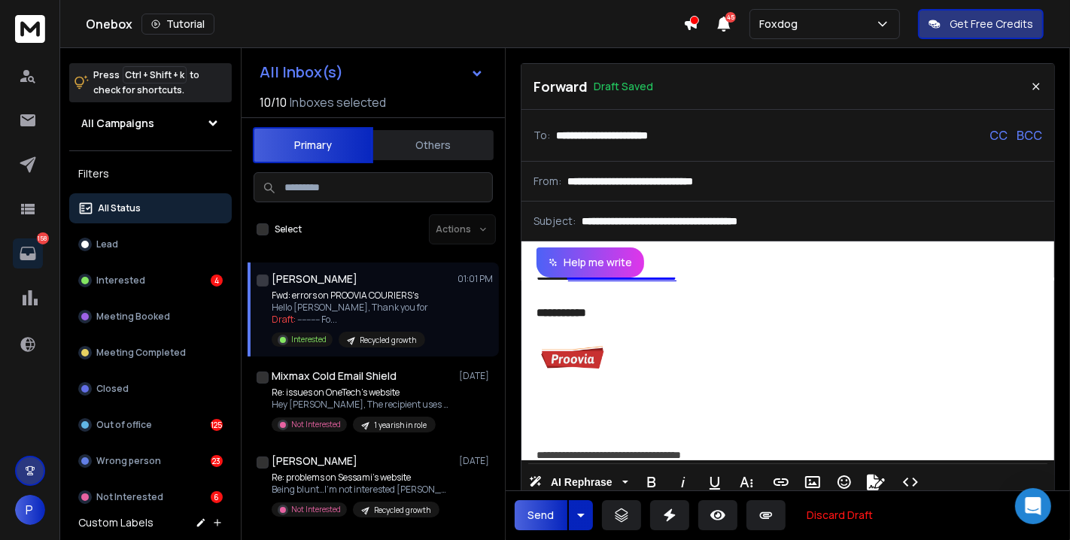
scroll to position [334, 0]
click at [545, 513] on button "Send" at bounding box center [541, 515] width 53 height 30
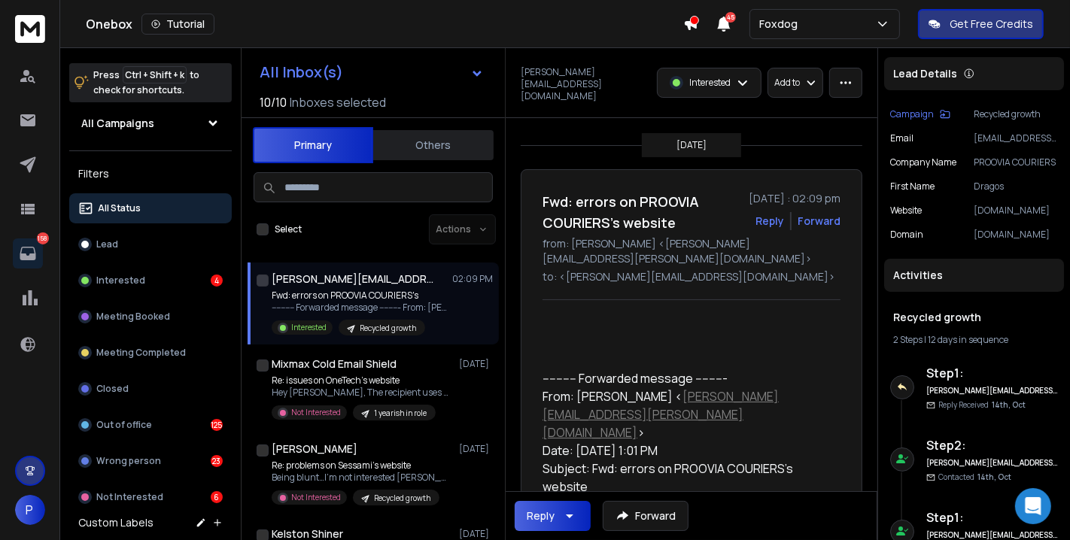
click at [369, 276] on h1 "paul@foxdogmarketing.com" at bounding box center [355, 279] width 166 height 15
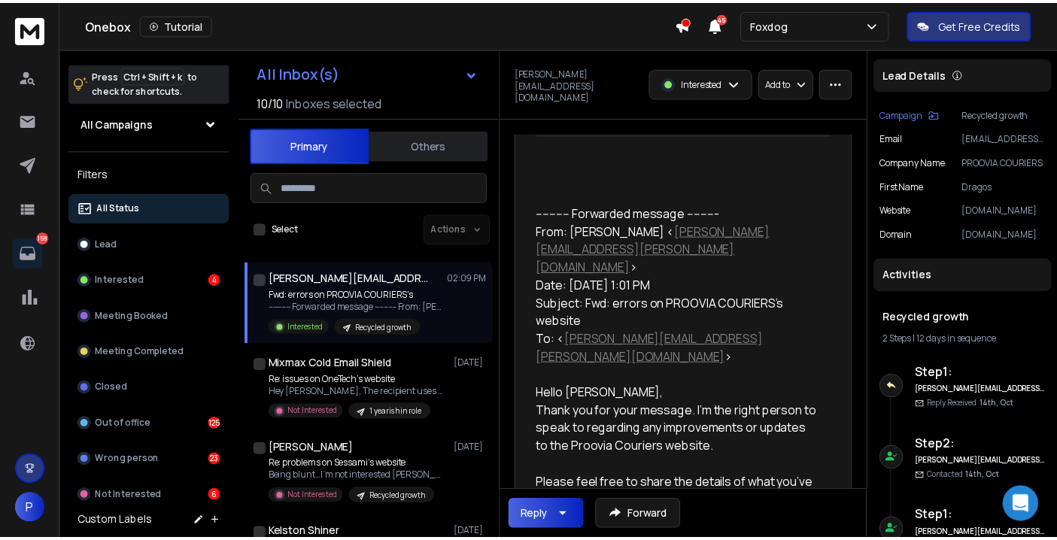
scroll to position [0, 0]
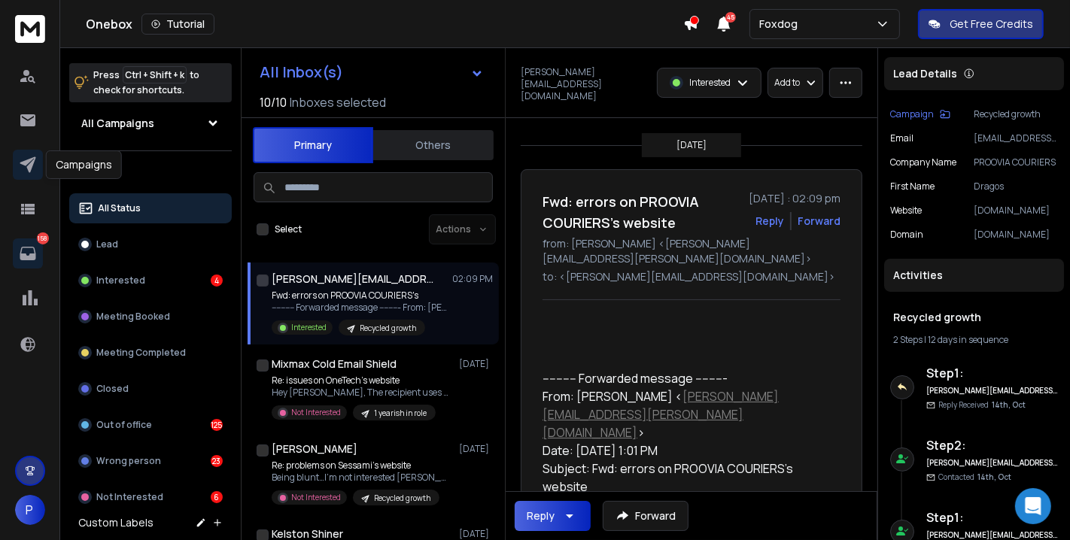
click at [23, 158] on icon at bounding box center [28, 165] width 18 height 18
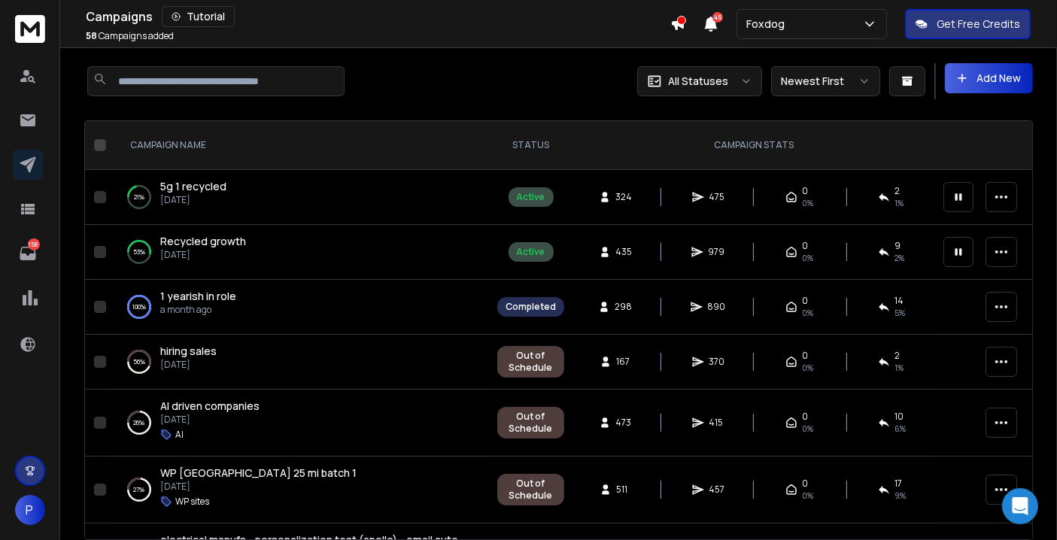
click at [281, 199] on div "21 % 5g 1 recycled 15 days ago" at bounding box center [300, 197] width 346 height 36
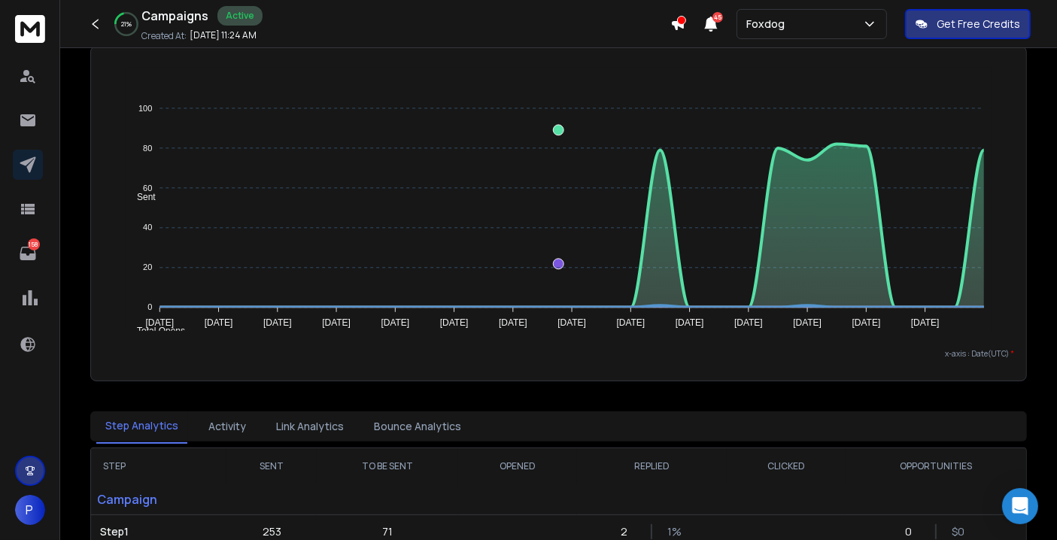
scroll to position [251, 0]
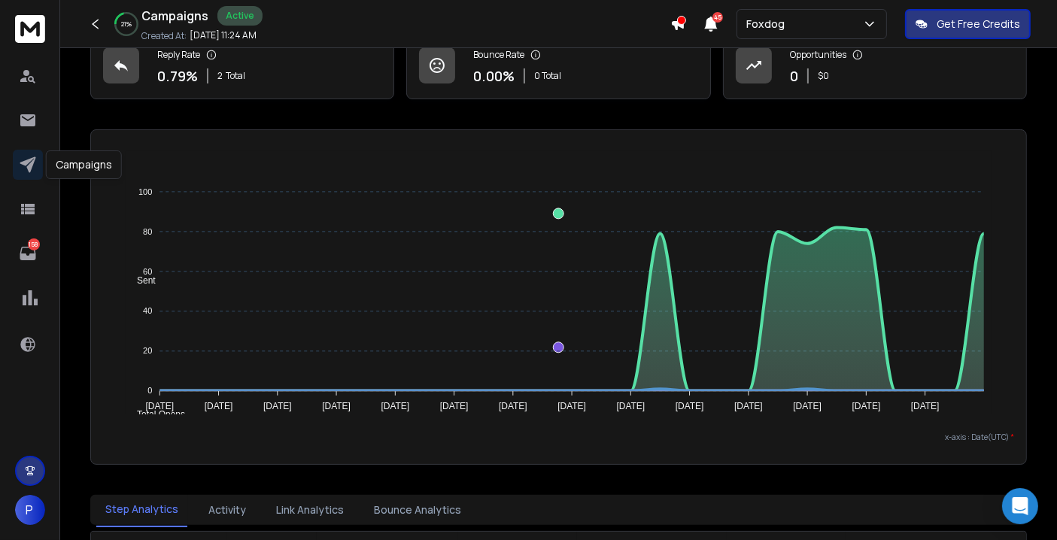
click at [30, 161] on icon at bounding box center [28, 165] width 16 height 16
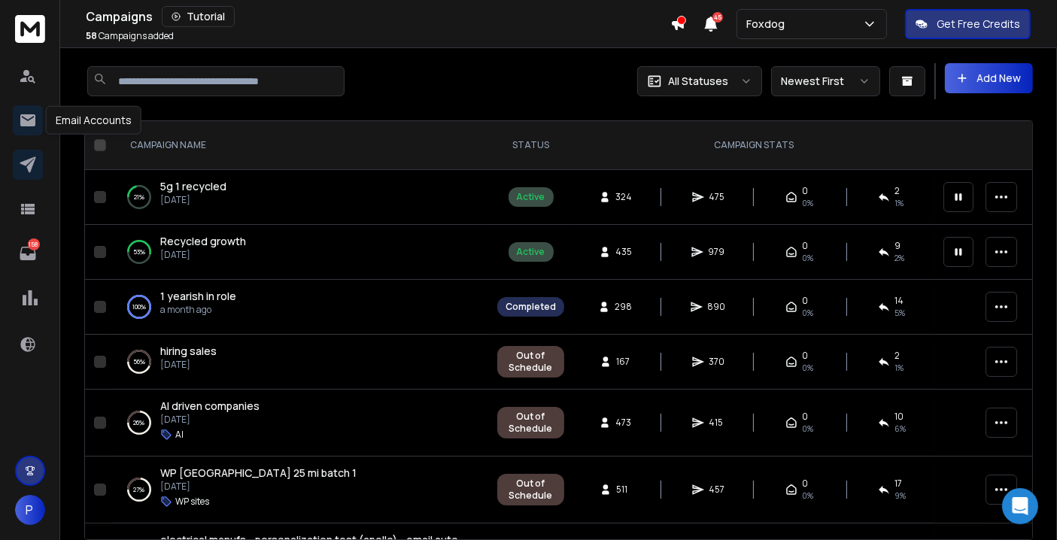
click at [28, 124] on icon at bounding box center [27, 120] width 15 height 12
